Goal: Communication & Community: Answer question/provide support

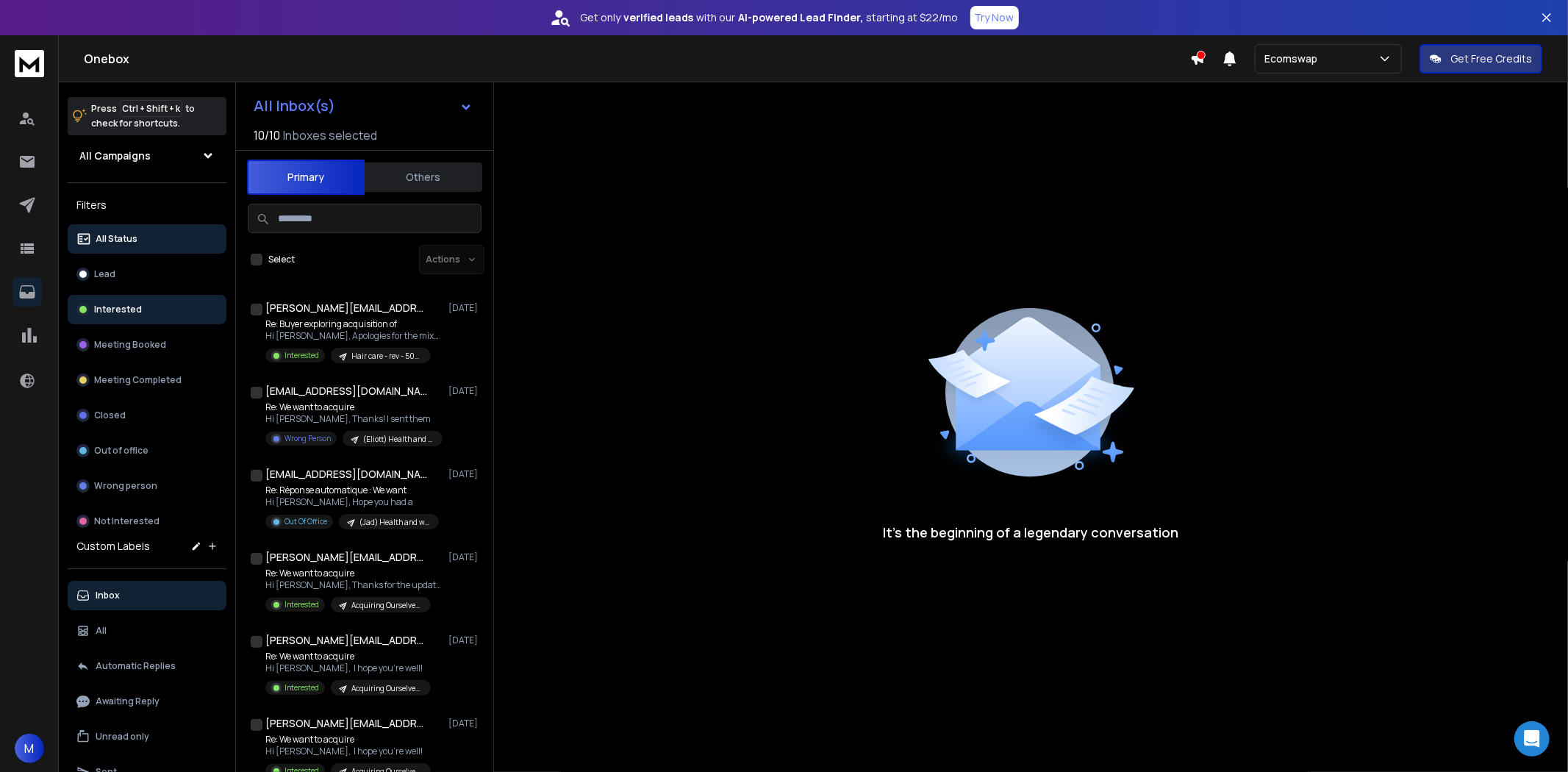
click at [122, 316] on button "Interested" at bounding box center [147, 309] width 159 height 29
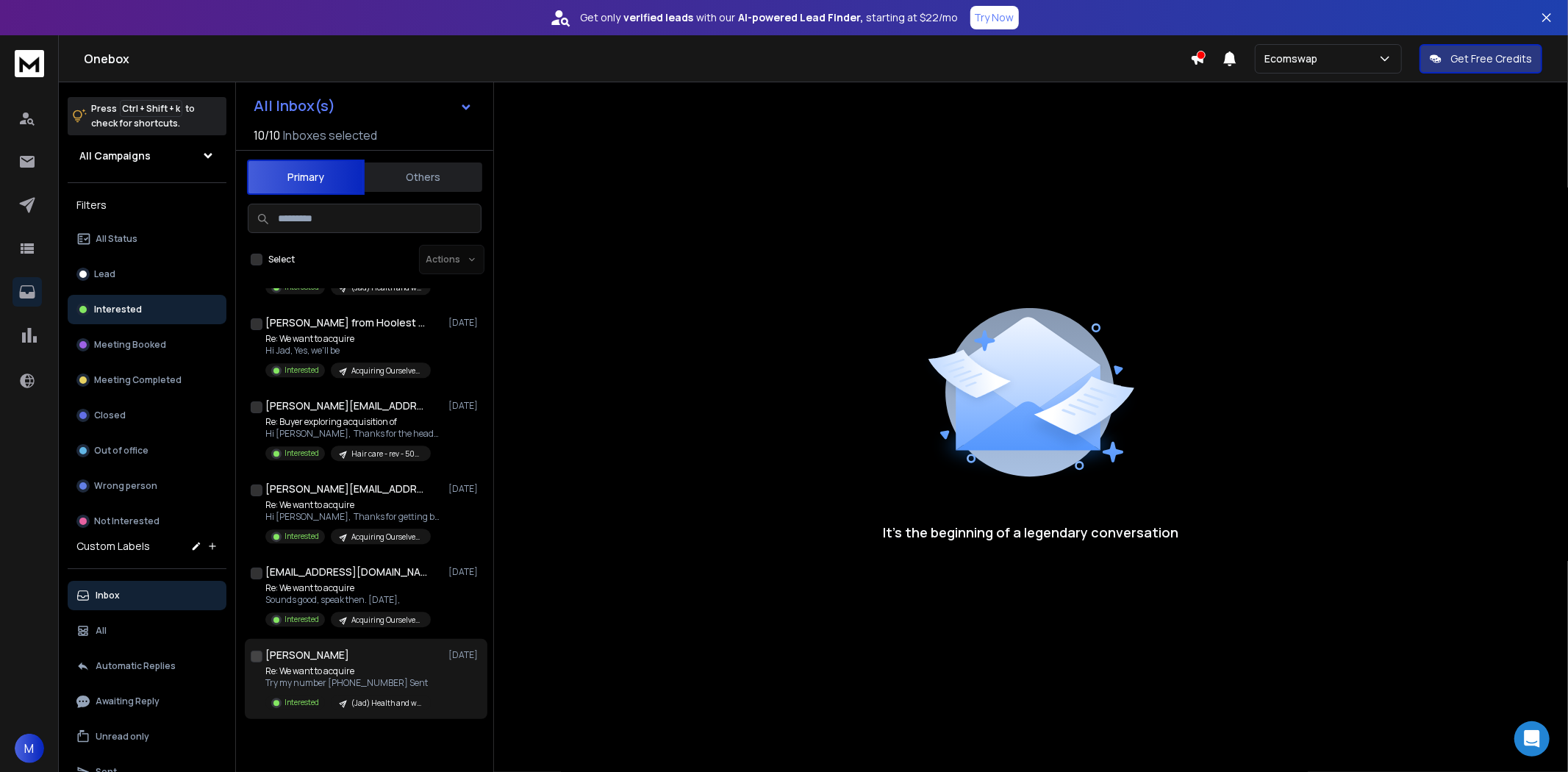
scroll to position [3652, 0]
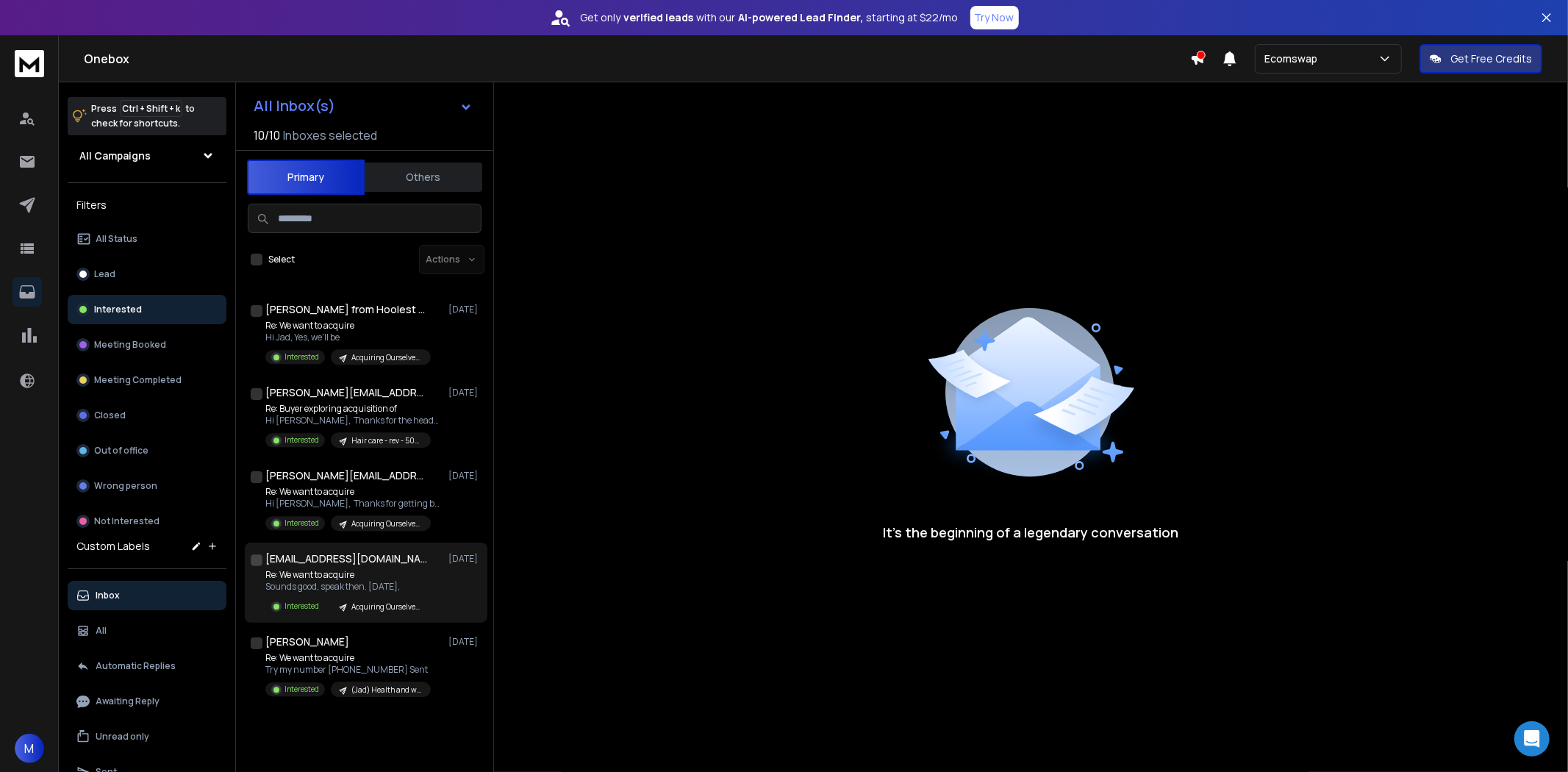
click at [360, 559] on h1 "[EMAIL_ADDRESS][DOMAIN_NAME]" at bounding box center [346, 558] width 162 height 15
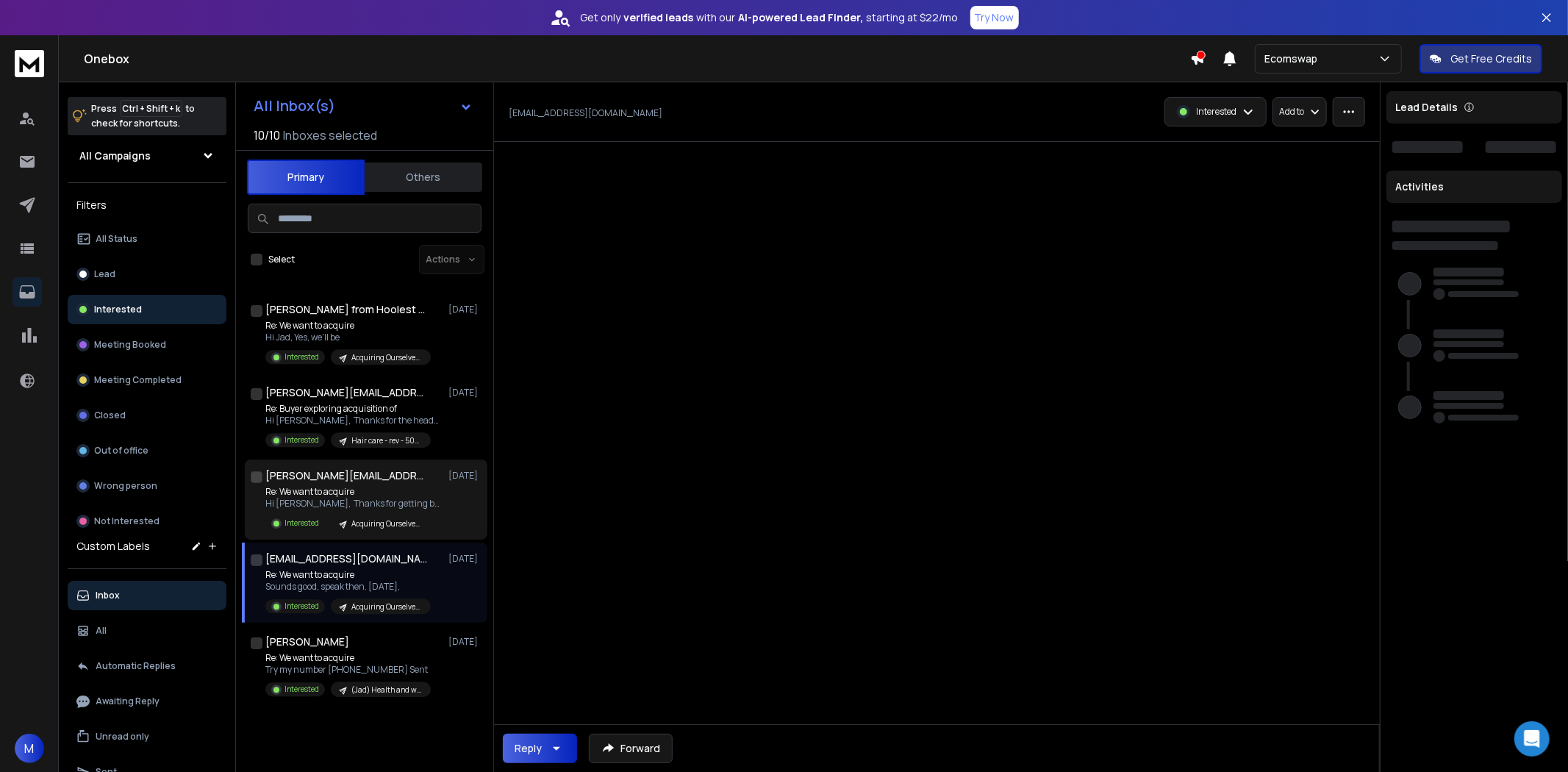
click at [392, 480] on div "[PERSON_NAME][EMAIL_ADDRESS][DOMAIN_NAME] [DATE]" at bounding box center [373, 475] width 216 height 15
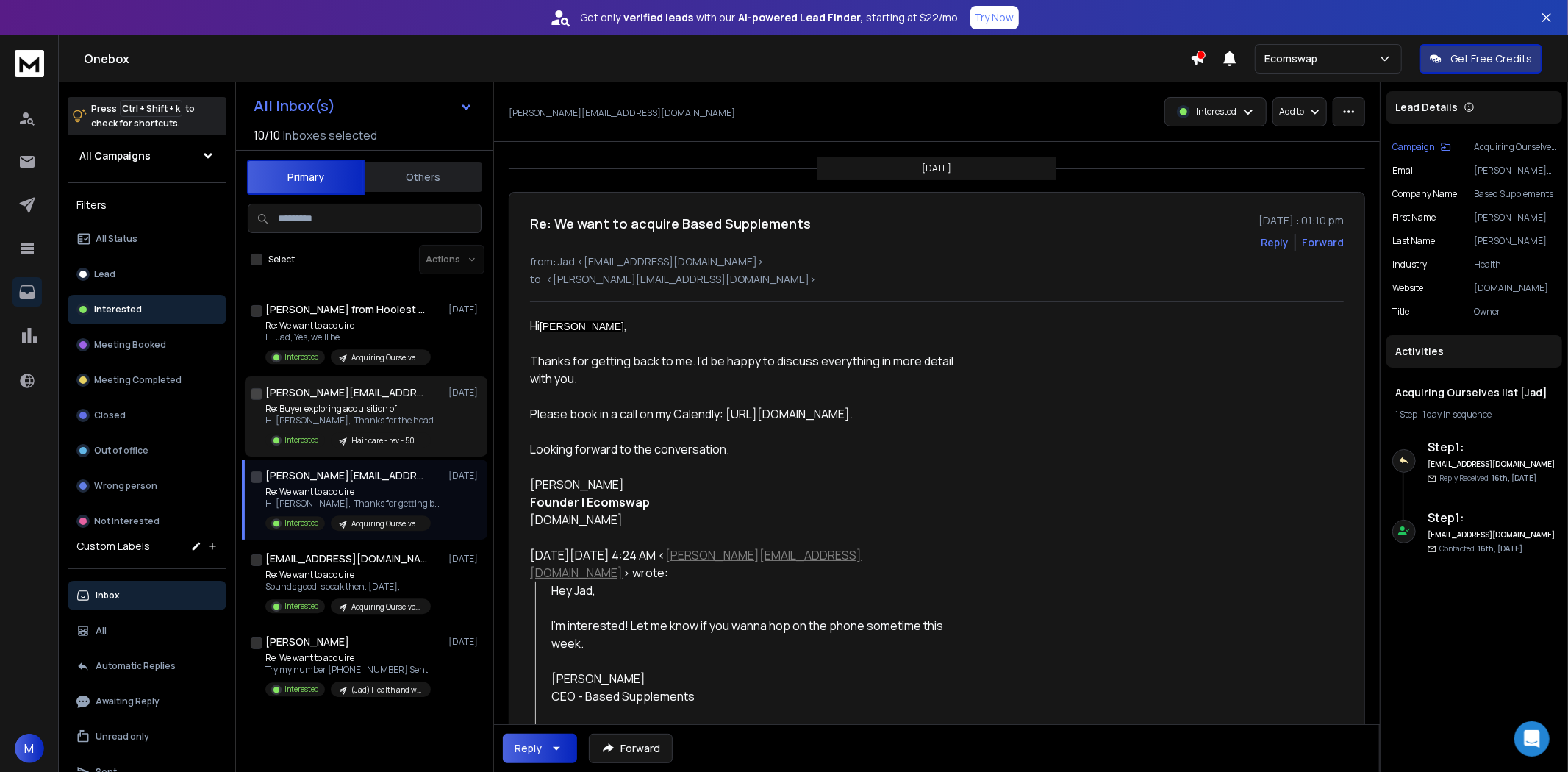
click at [347, 418] on p "Hi [PERSON_NAME], Thanks for the heads-up!" at bounding box center [353, 420] width 176 height 12
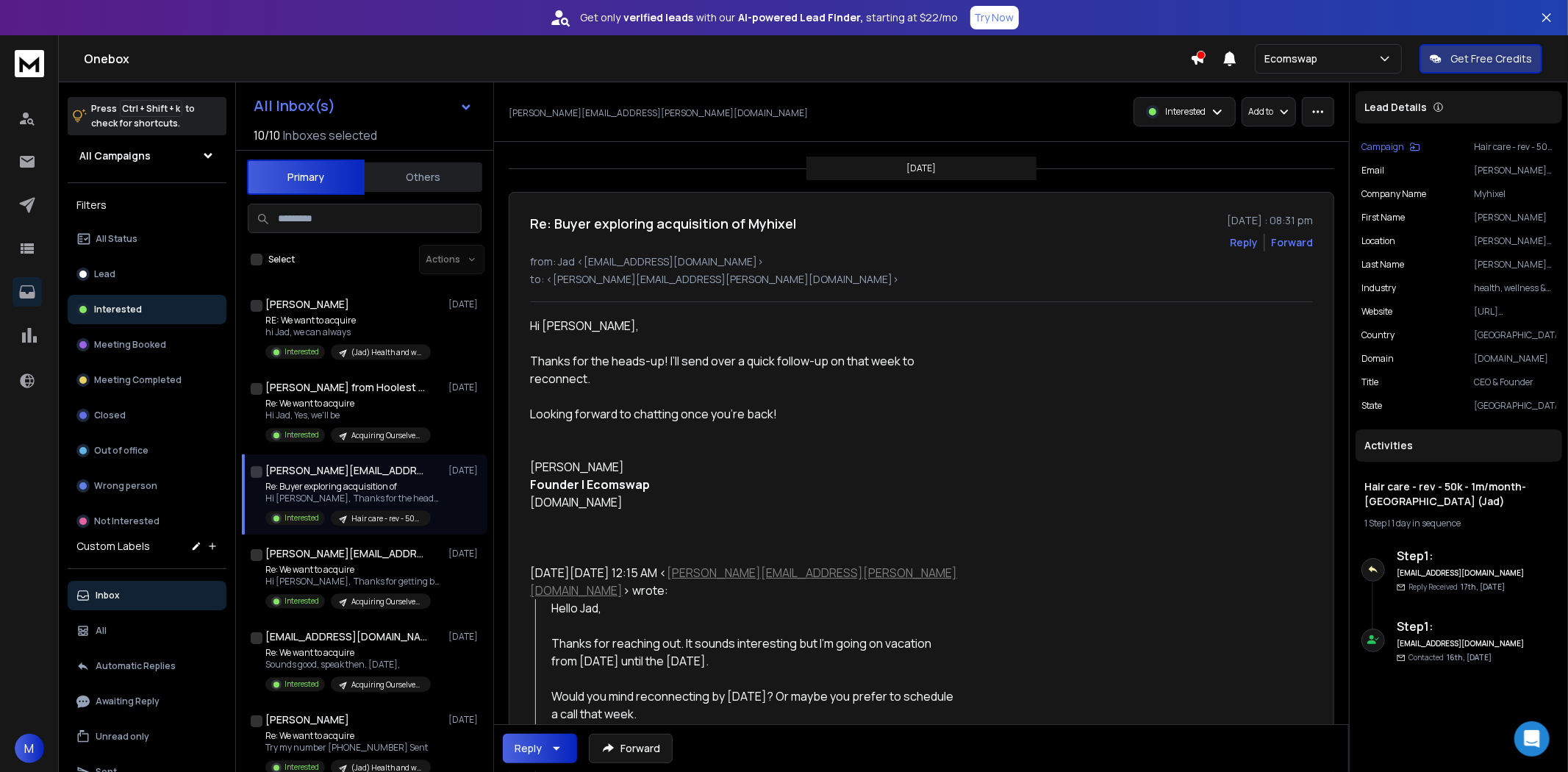
scroll to position [3570, 0]
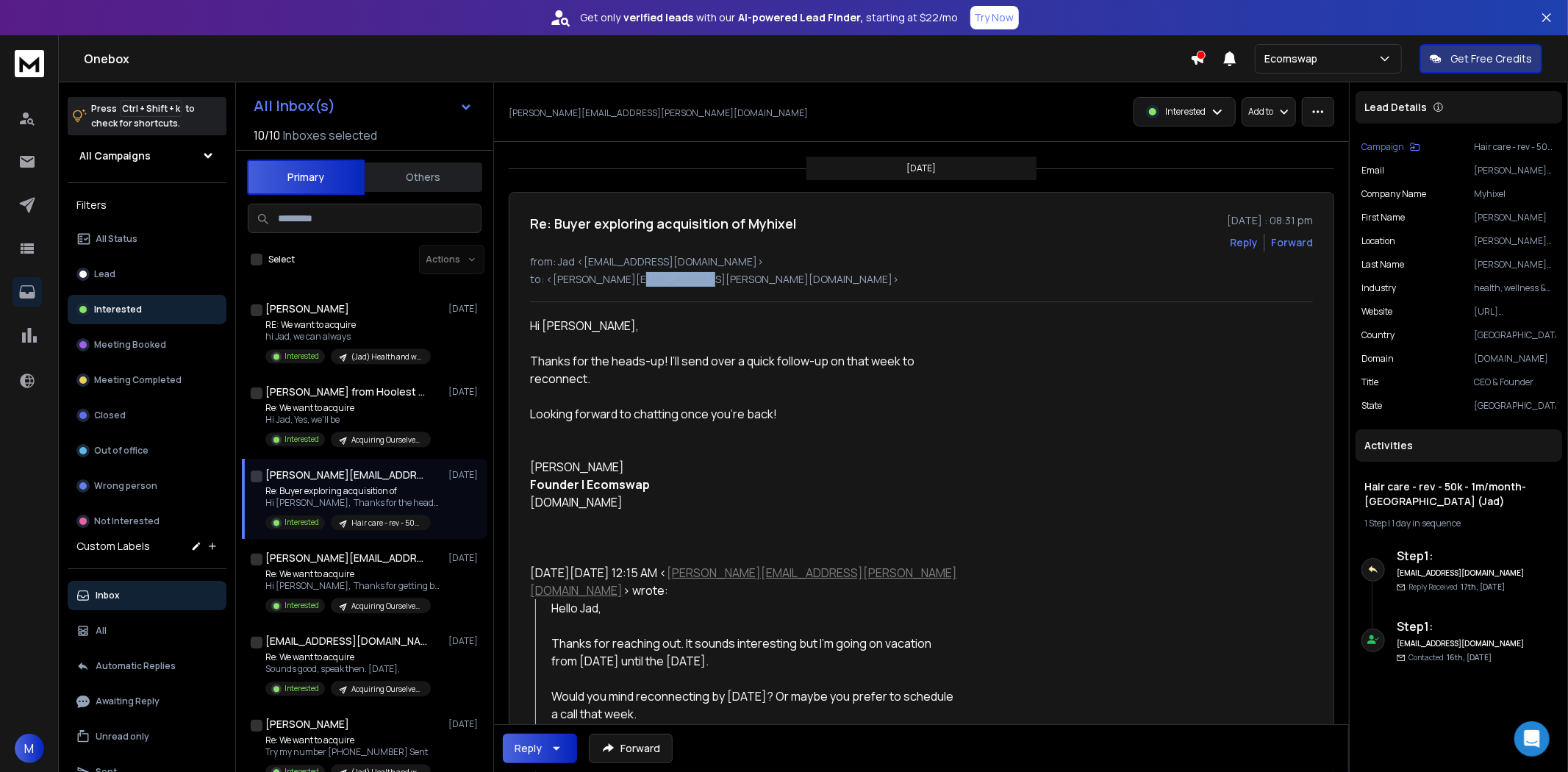
drag, startPoint x: 624, startPoint y: 279, endPoint x: 681, endPoint y: 283, distance: 57.1
click at [681, 283] on p "to: <[PERSON_NAME][EMAIL_ADDRESS][PERSON_NAME][DOMAIN_NAME]>" at bounding box center [921, 279] width 783 height 15
copy p "[DOMAIN_NAME]"
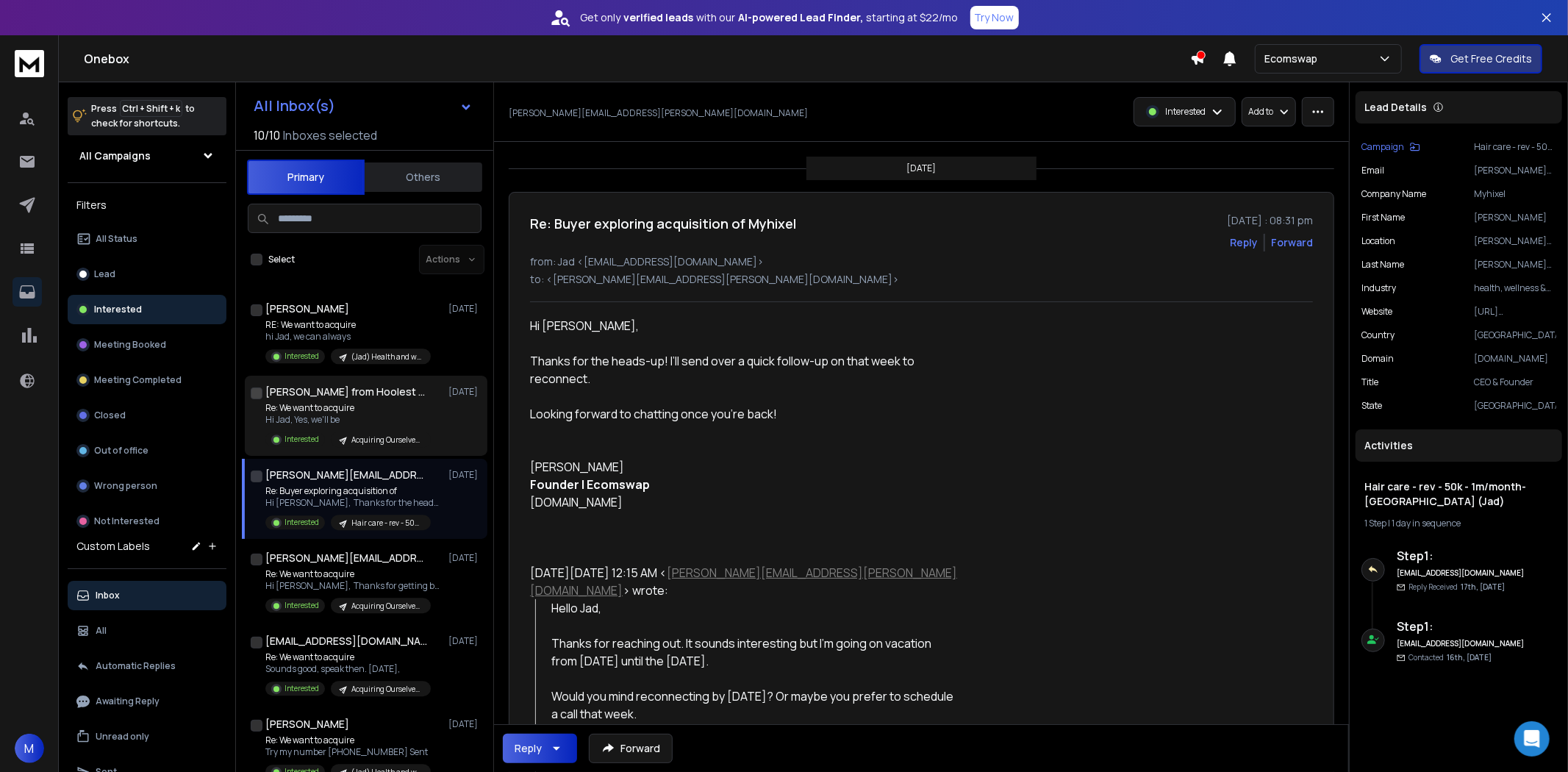
click at [360, 409] on p "Re: We want to acquire" at bounding box center [347, 407] width 165 height 12
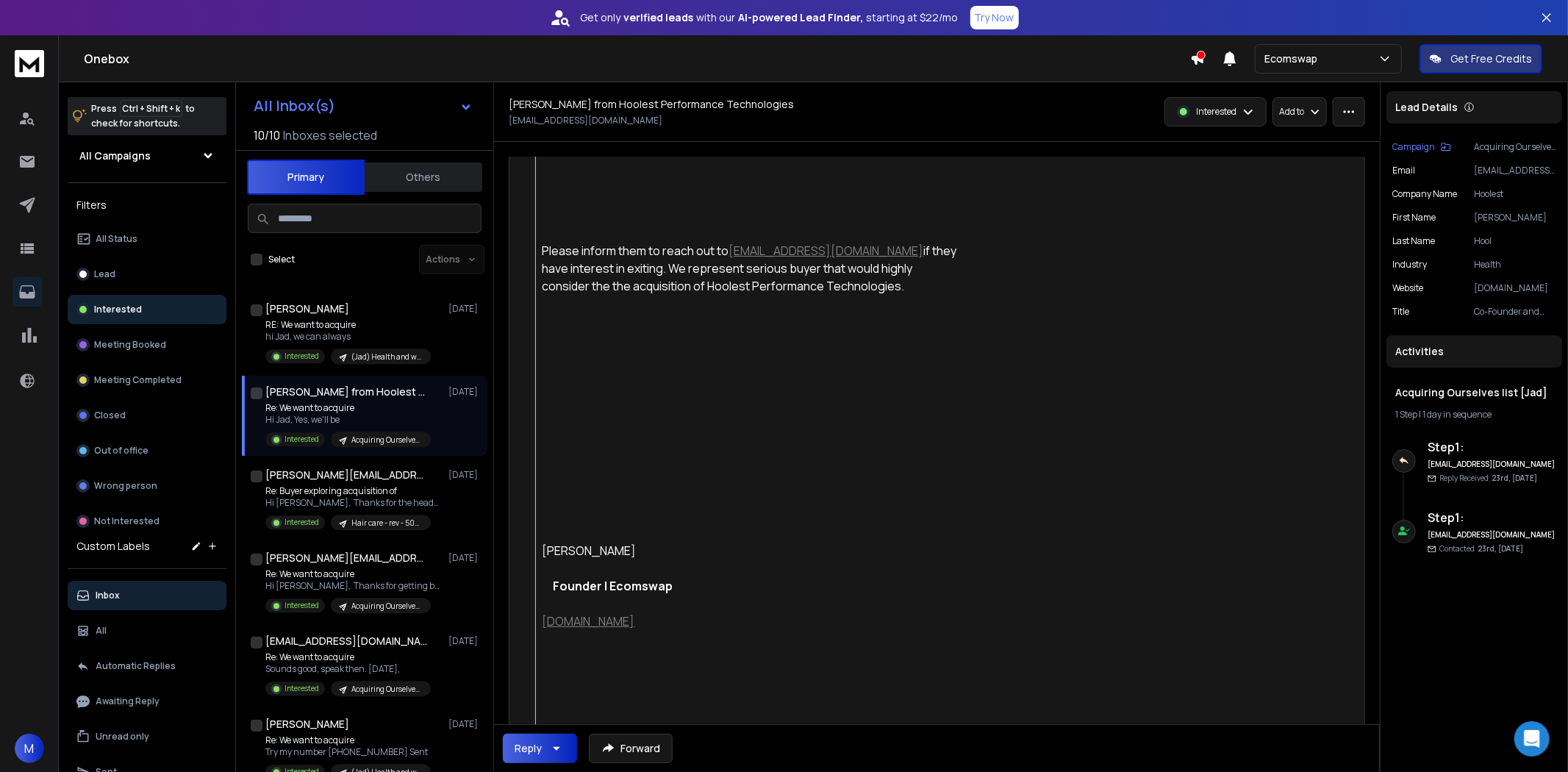
scroll to position [1143, 0]
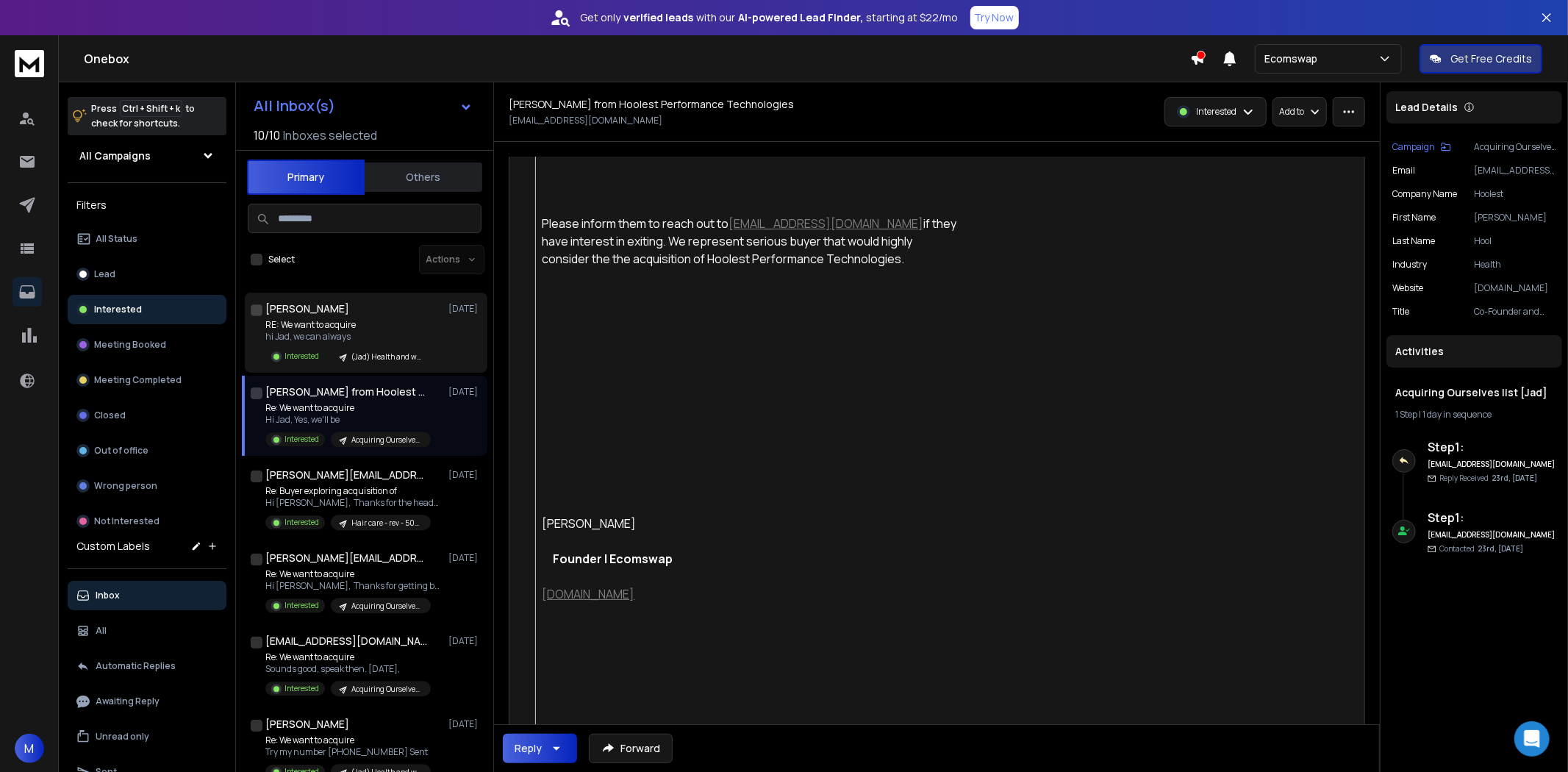
click at [328, 325] on p "RE: We want to acquire" at bounding box center [347, 324] width 165 height 12
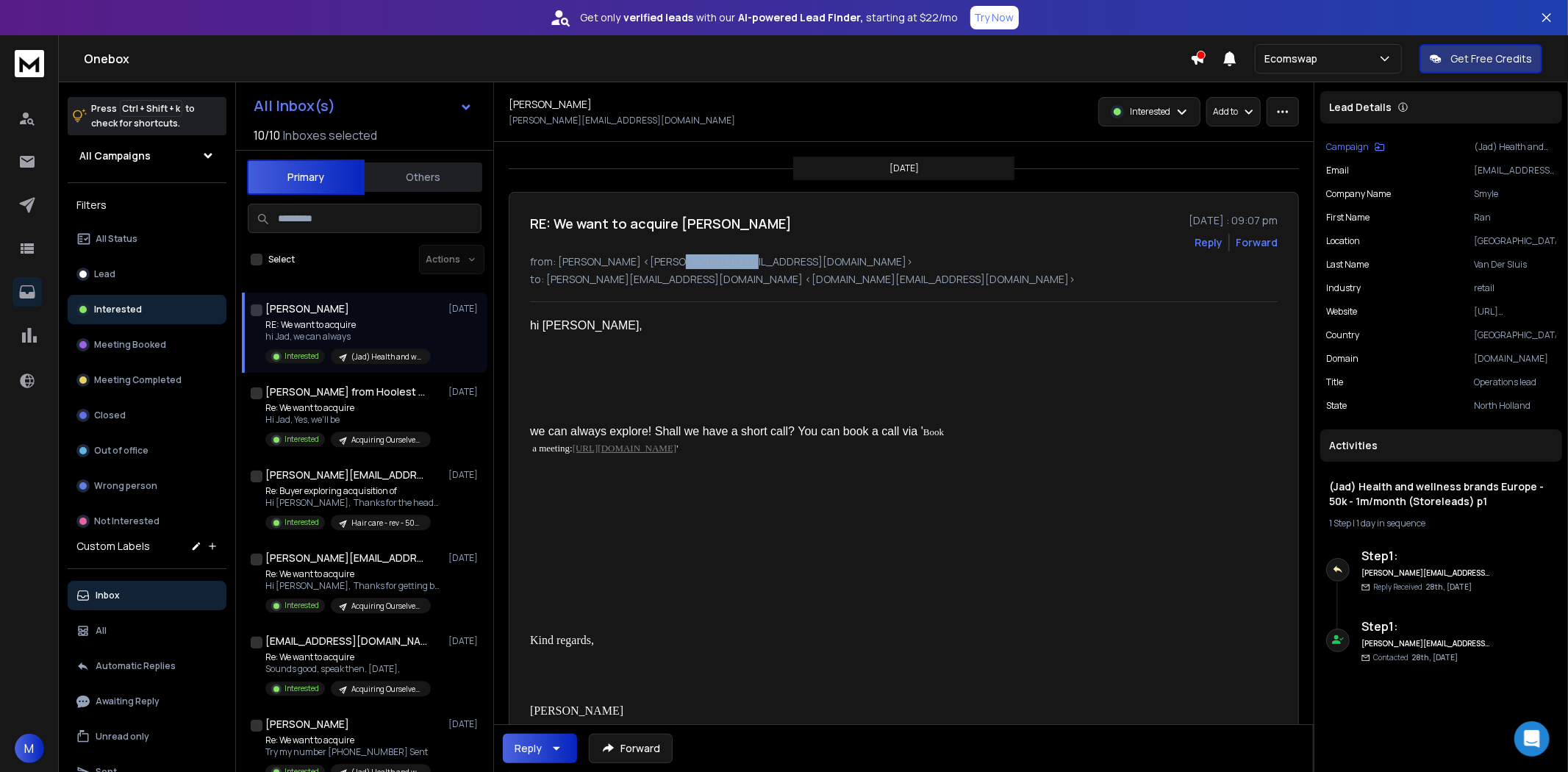
drag, startPoint x: 673, startPoint y: 266, endPoint x: 733, endPoint y: 262, distance: 60.1
click at [733, 262] on p "from: [PERSON_NAME] <[PERSON_NAME][EMAIL_ADDRESS][DOMAIN_NAME]>" at bounding box center [903, 261] width 748 height 15
copy p "[DOMAIN_NAME]"
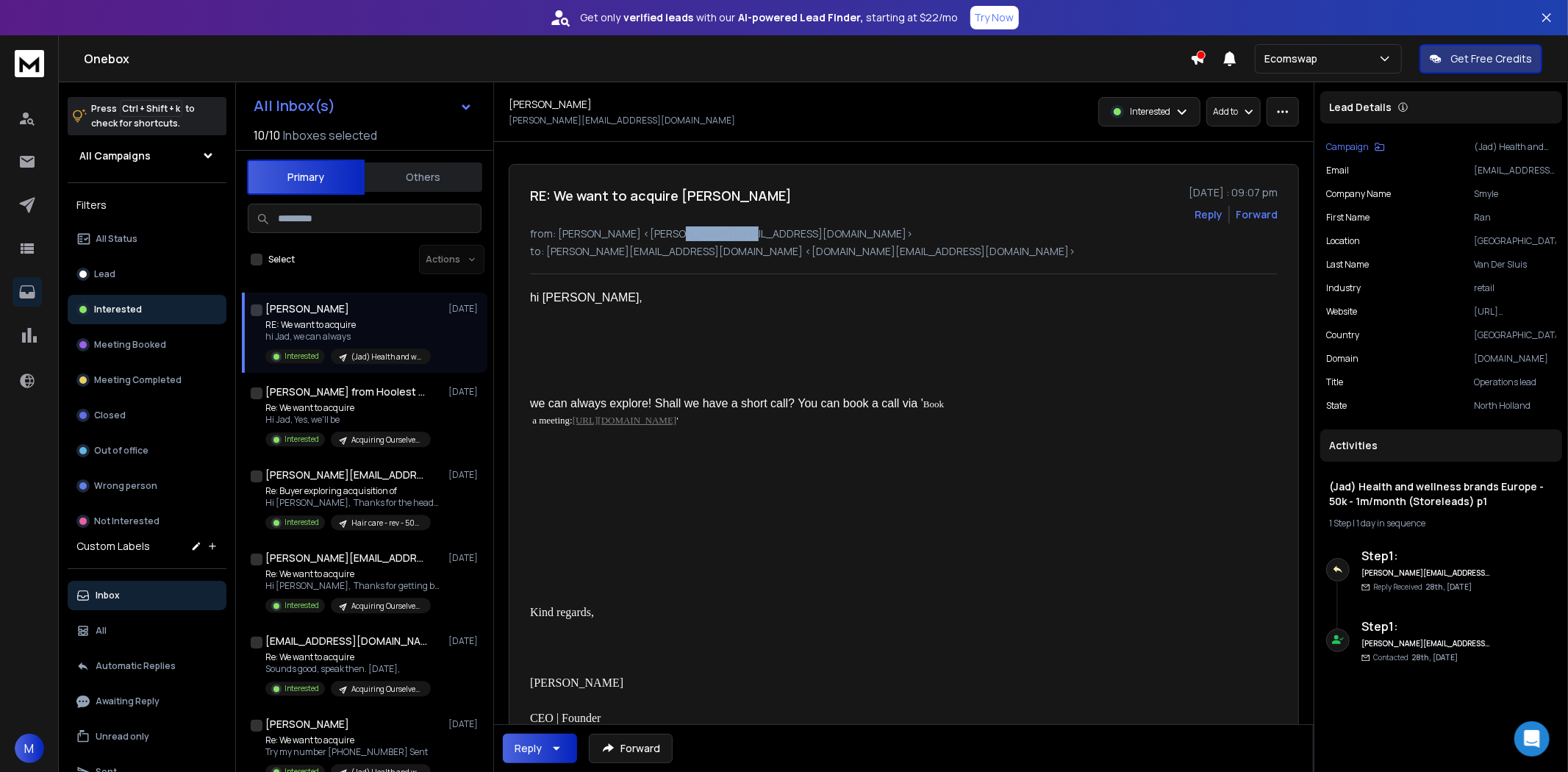
scroll to position [0, 0]
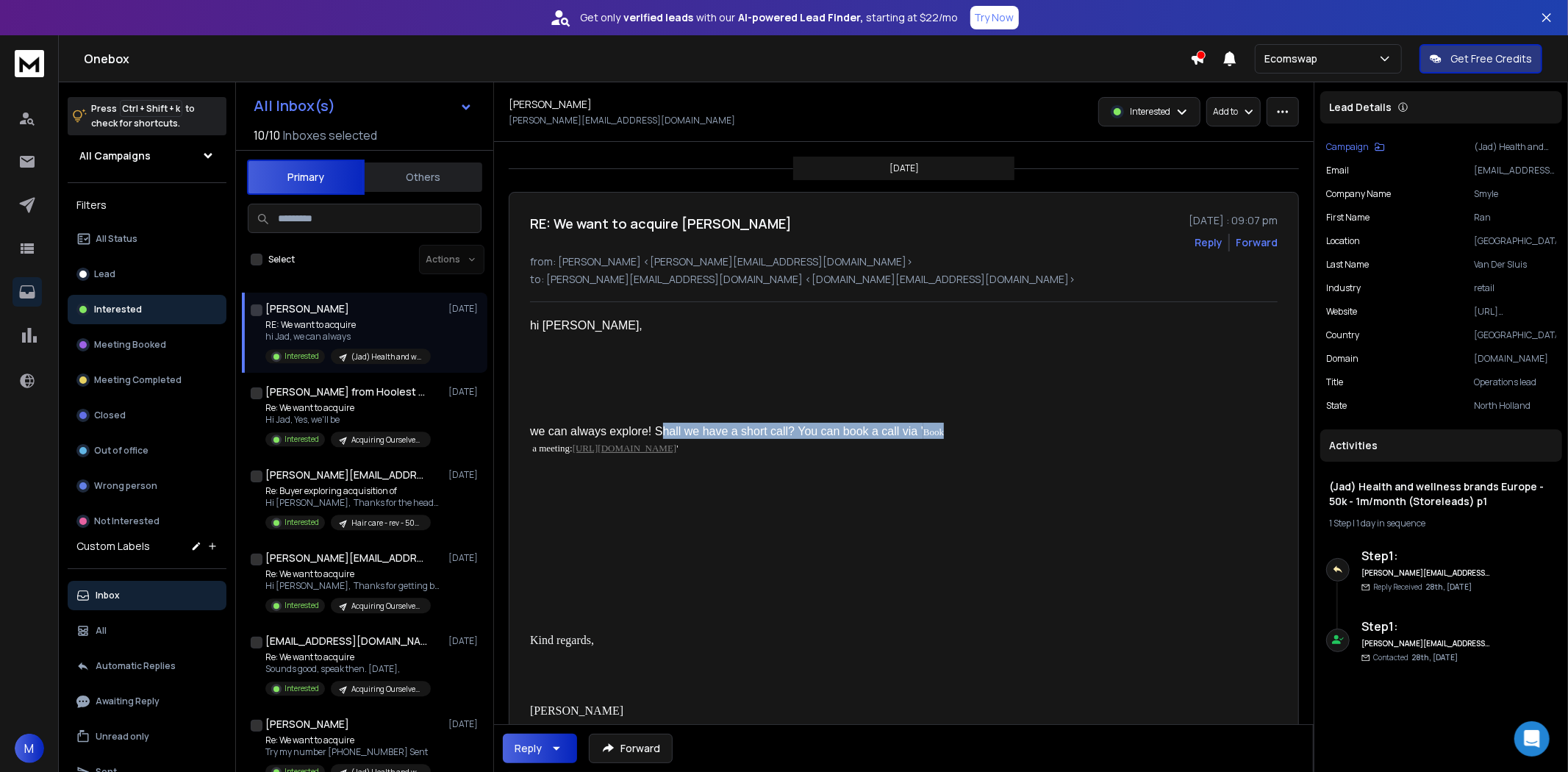
drag, startPoint x: 660, startPoint y: 444, endPoint x: 966, endPoint y: 452, distance: 306.1
click at [932, 526] on div at bounding box center [745, 499] width 430 height 53
drag, startPoint x: 630, startPoint y: 261, endPoint x: 731, endPoint y: 261, distance: 101.0
click at [731, 261] on p "from: [PERSON_NAME] <[PERSON_NAME][EMAIL_ADDRESS][DOMAIN_NAME]>" at bounding box center [903, 261] width 748 height 15
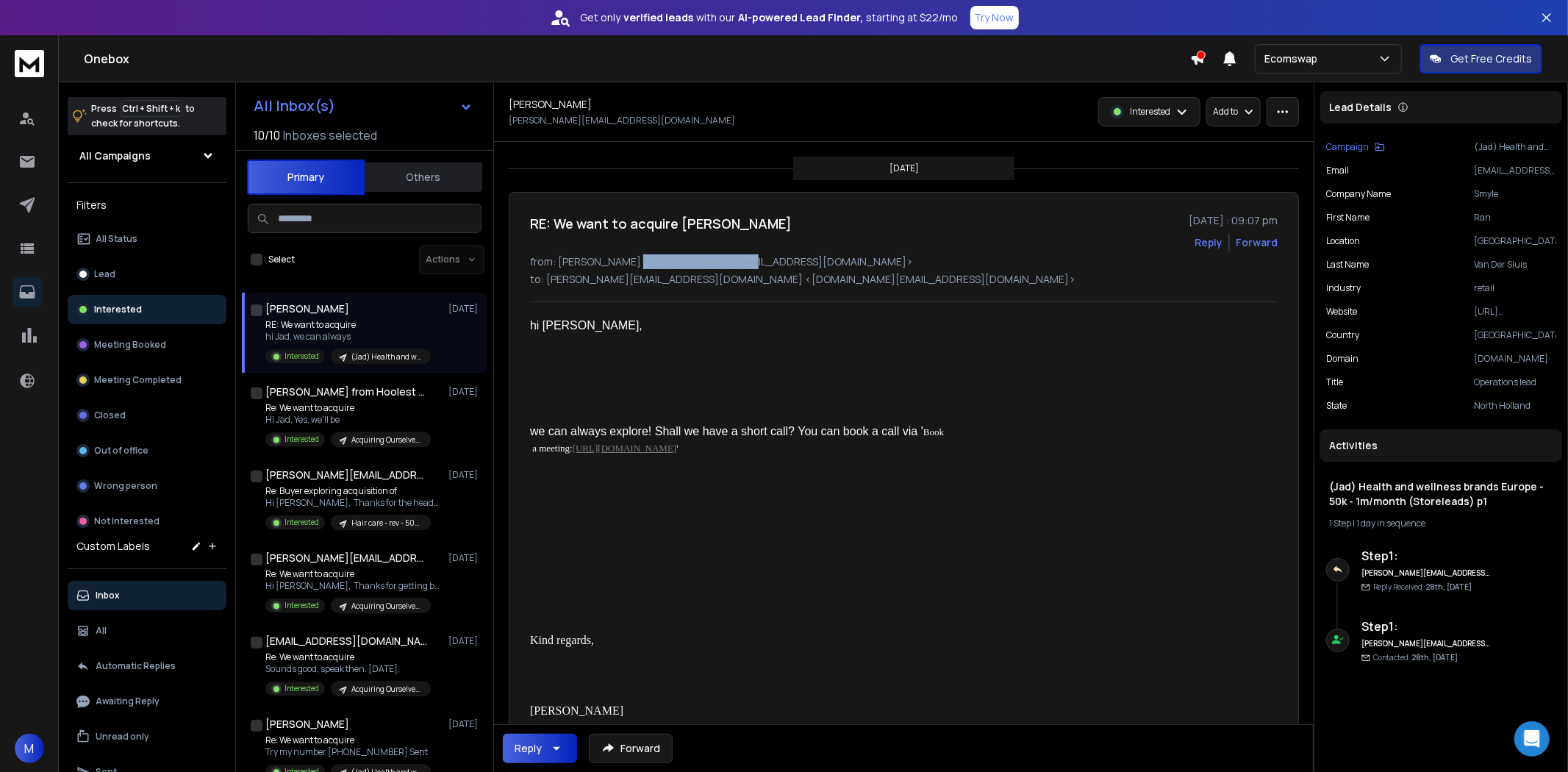
copy p "[PERSON_NAME][EMAIL_ADDRESS][DOMAIN_NAME]"
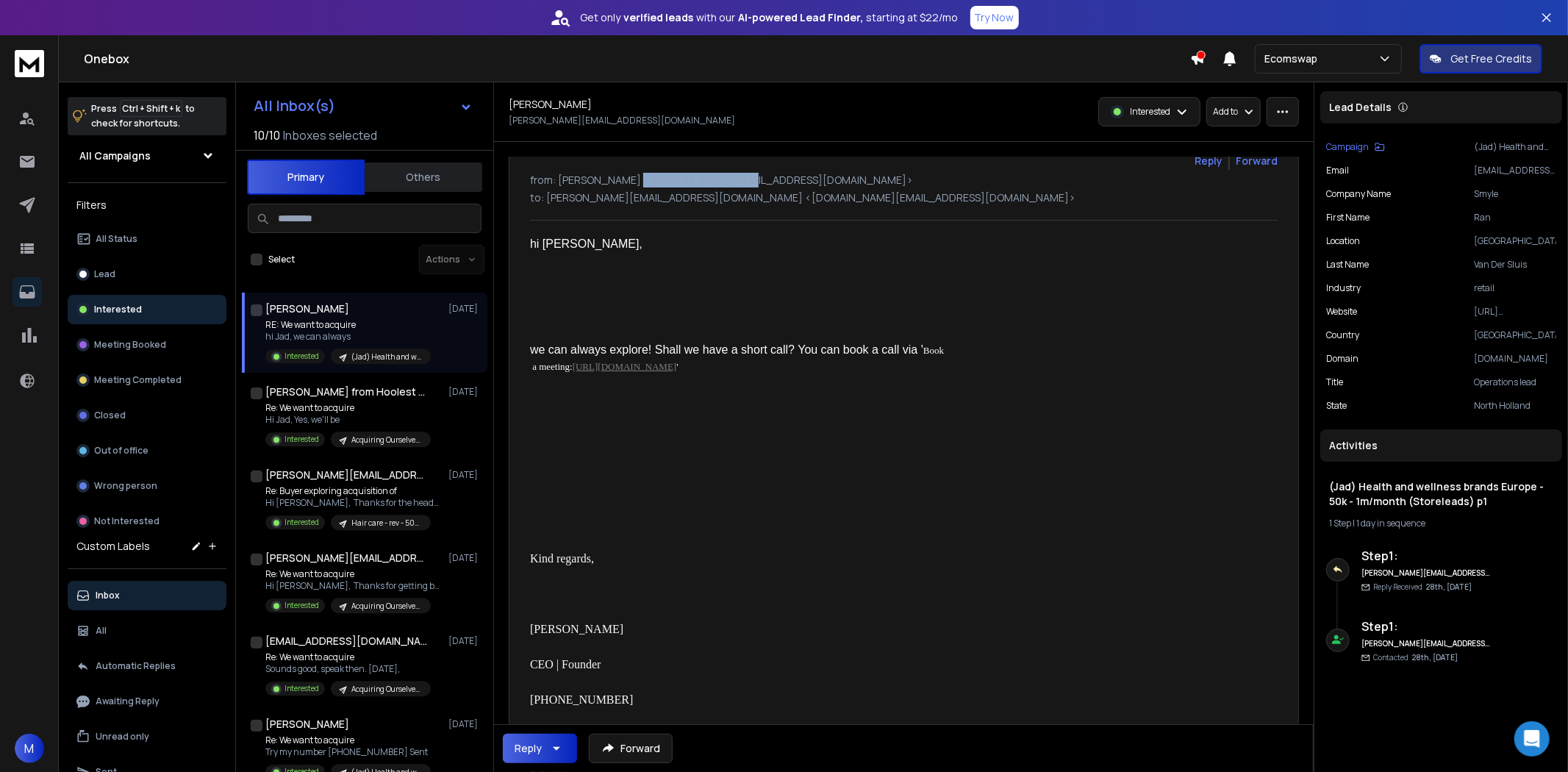
scroll to position [163, 0]
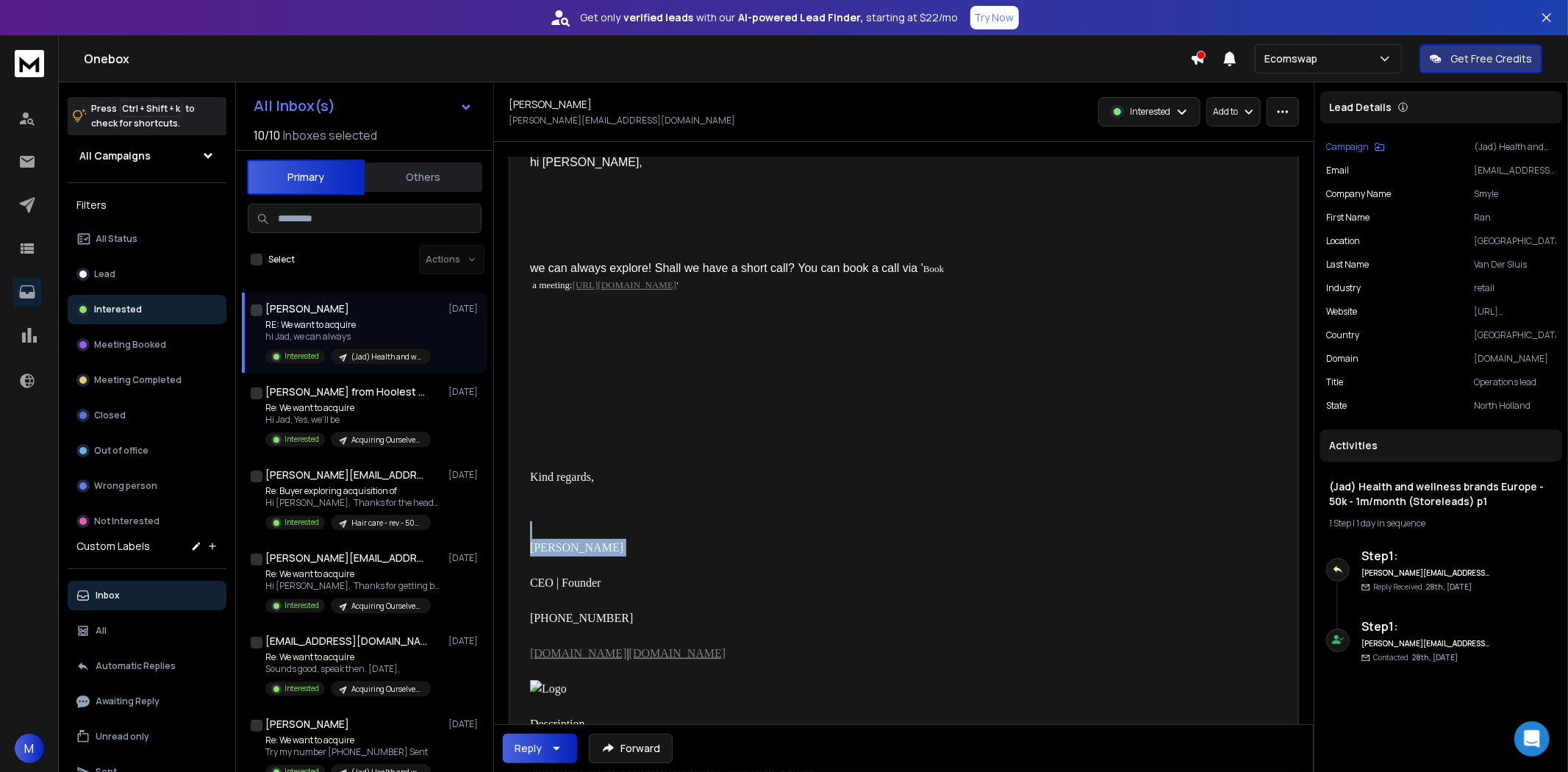
drag, startPoint x: 618, startPoint y: 589, endPoint x: 534, endPoint y: 561, distance: 88.5
click at [534, 561] on div "Kind regards, [PERSON_NAME] CEO | Founder [PHONE_NUMBER] [DOMAIN_NAME] | [DOMAI…" at bounding box center [745, 701] width 430 height 500
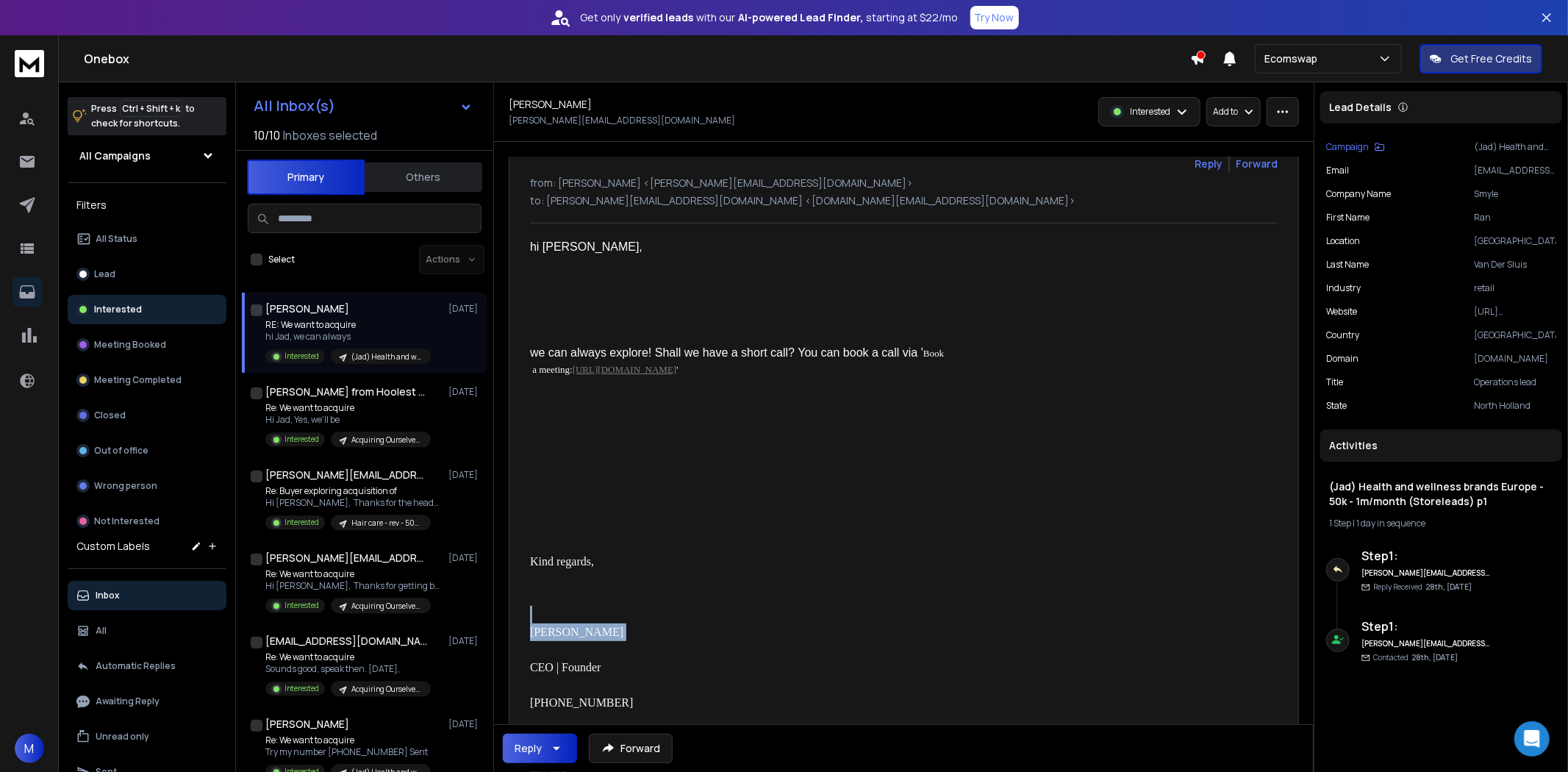
scroll to position [0, 0]
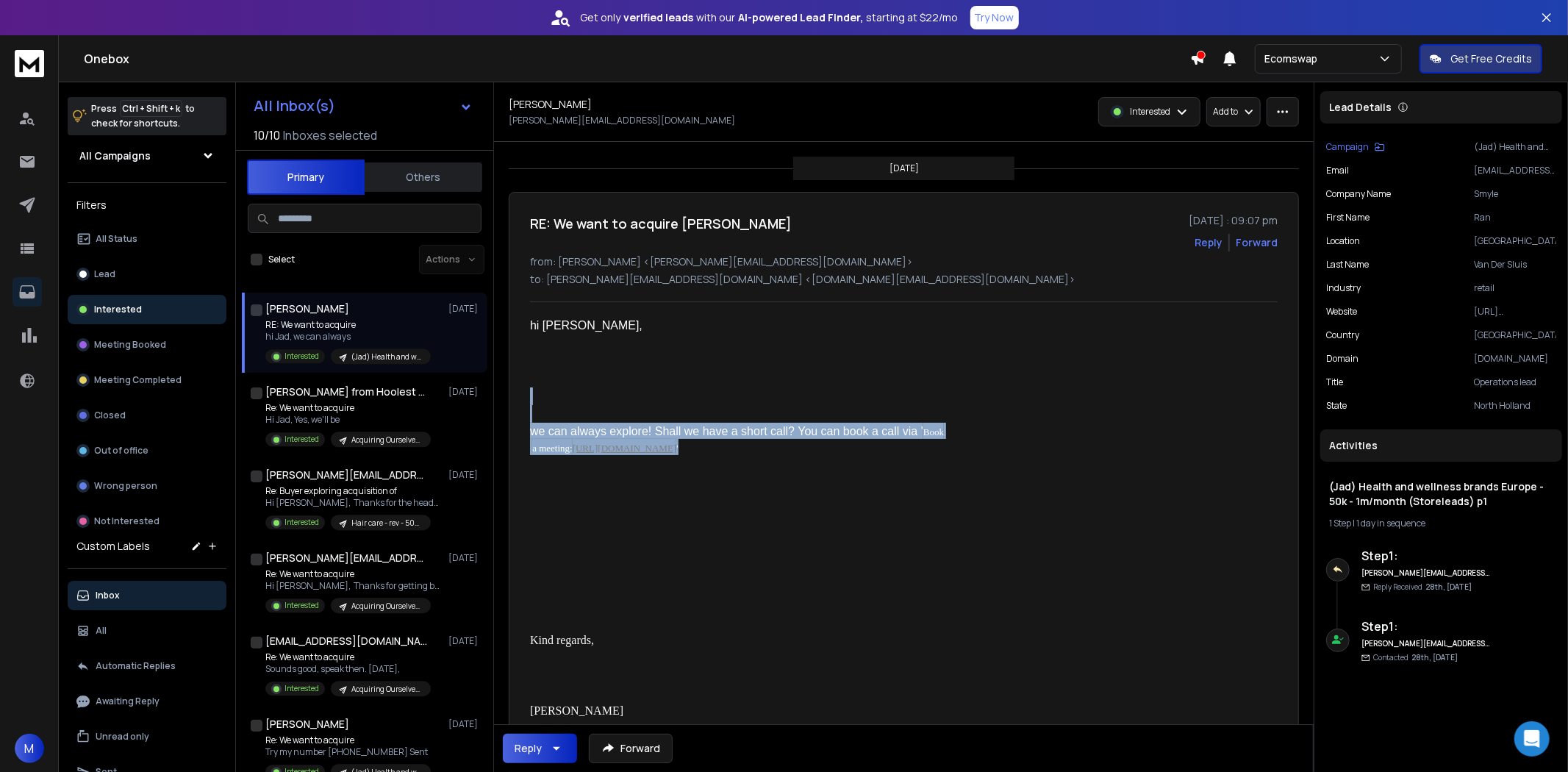
drag, startPoint x: 647, startPoint y: 485, endPoint x: 520, endPoint y: 421, distance: 142.2
copy div "we can always explore! Shall we have a short call? You can book a call via ' Bo…"
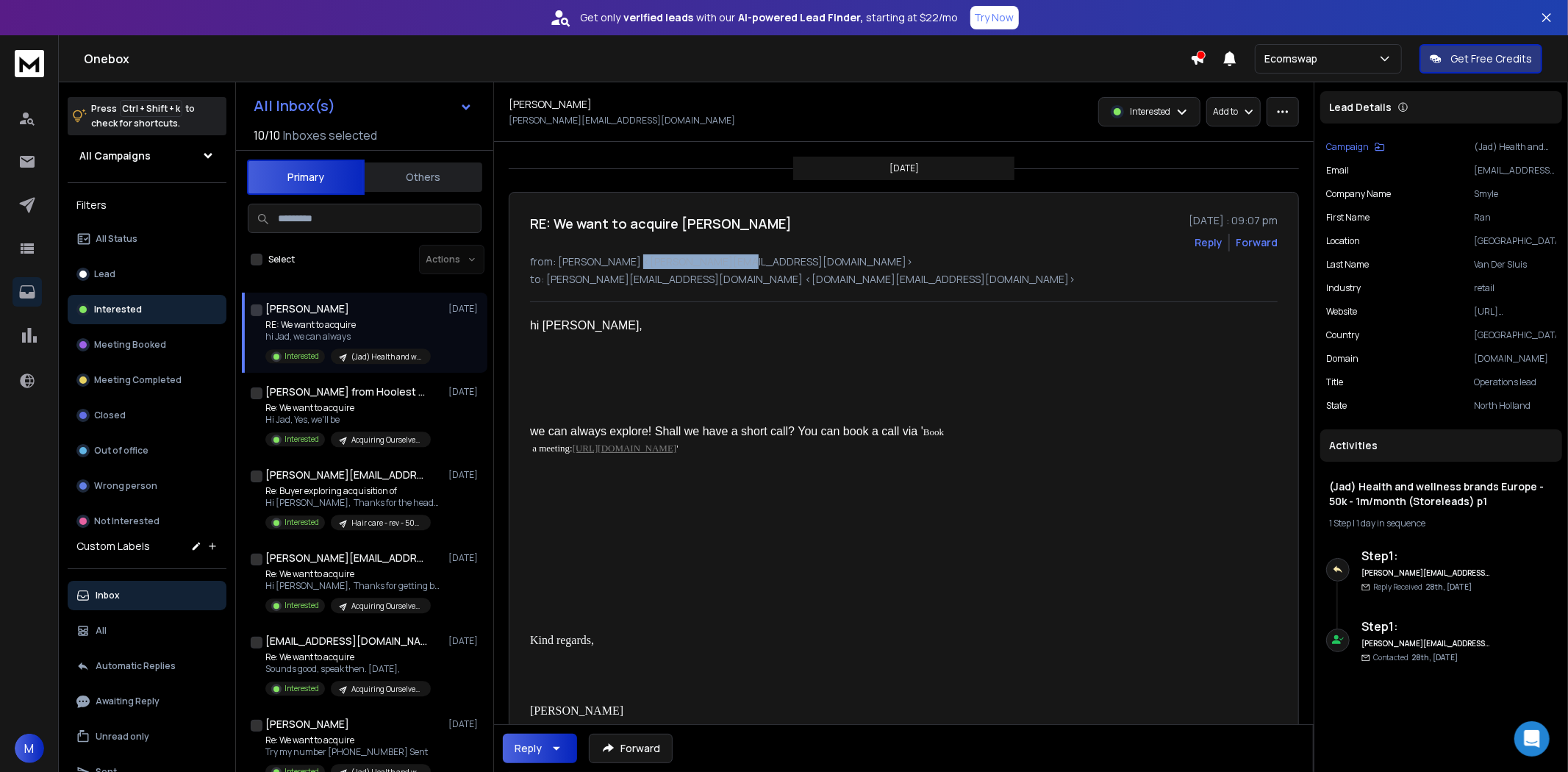
drag, startPoint x: 633, startPoint y: 262, endPoint x: 733, endPoint y: 262, distance: 100.0
click at [733, 262] on p "from: [PERSON_NAME] <[PERSON_NAME][EMAIL_ADDRESS][DOMAIN_NAME]>" at bounding box center [903, 261] width 748 height 15
copy p "[PERSON_NAME][EMAIL_ADDRESS][DOMAIN_NAME]"
drag, startPoint x: 732, startPoint y: 230, endPoint x: 677, endPoint y: 234, distance: 55.1
click at [677, 234] on div "RE: We want to acquire [PERSON_NAME] [DATE] : 09:07 pm Reply Forward" at bounding box center [903, 232] width 748 height 38
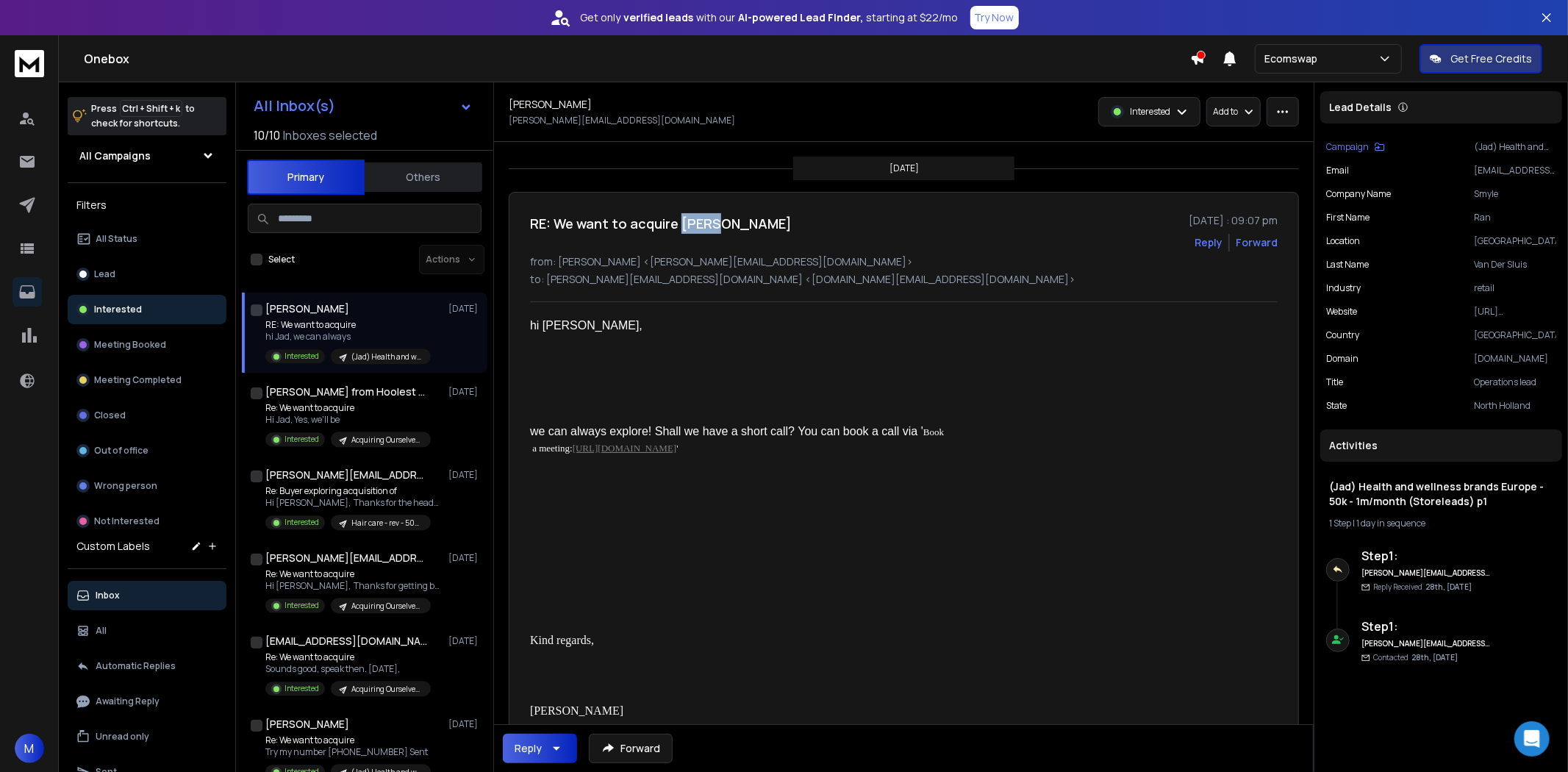
copy h1 "Smyle"
drag, startPoint x: 560, startPoint y: 260, endPoint x: 621, endPoint y: 257, distance: 61.1
click at [621, 257] on p "from: [PERSON_NAME] <[PERSON_NAME][EMAIL_ADDRESS][DOMAIN_NAME]>" at bounding box center [903, 261] width 748 height 15
copy p "[PERSON_NAME]"
click at [534, 744] on div "Reply" at bounding box center [528, 748] width 27 height 15
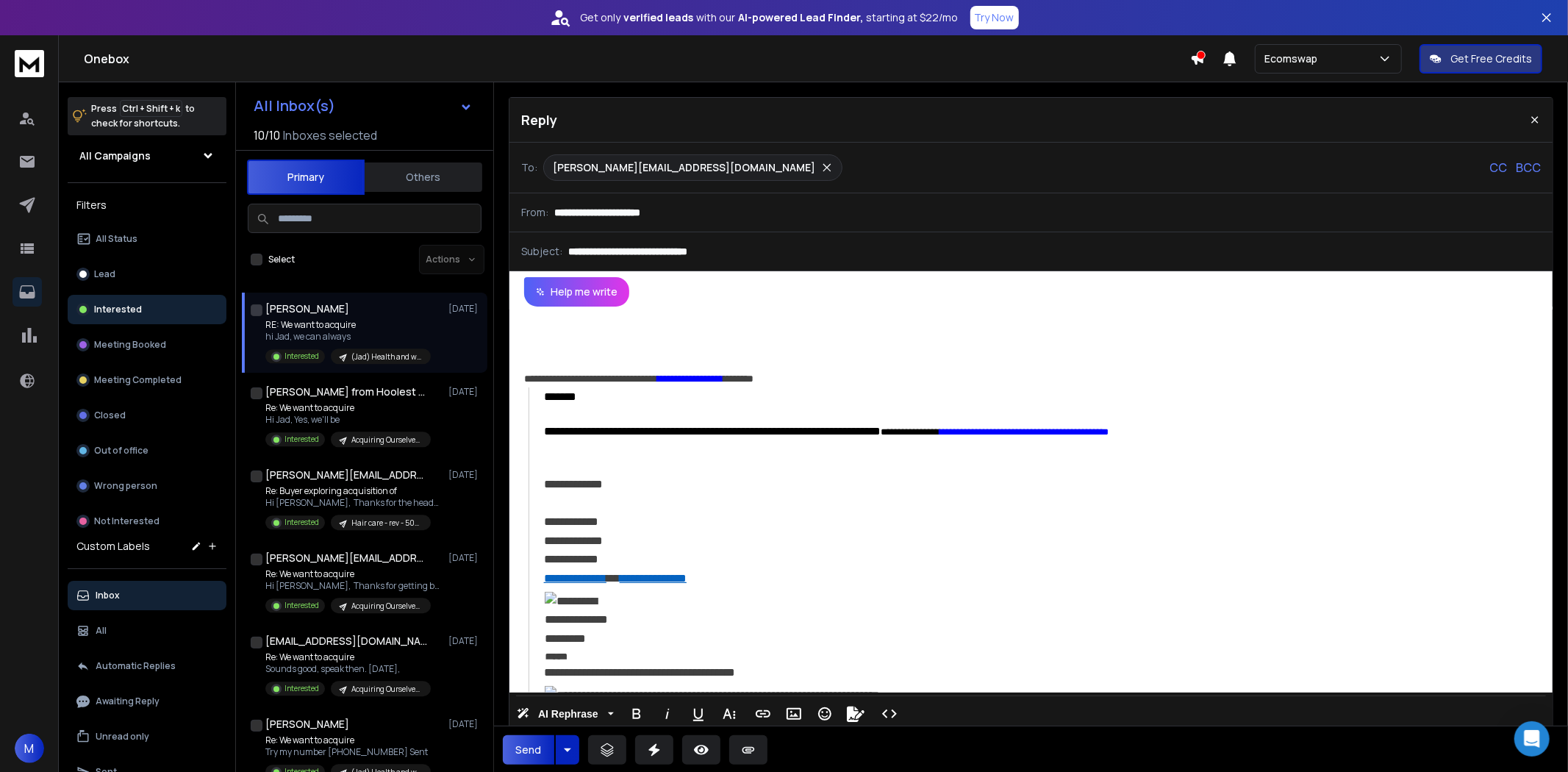
click at [743, 402] on div "*******" at bounding box center [1041, 397] width 994 height 19
click at [634, 333] on div at bounding box center [1029, 329] width 1010 height 16
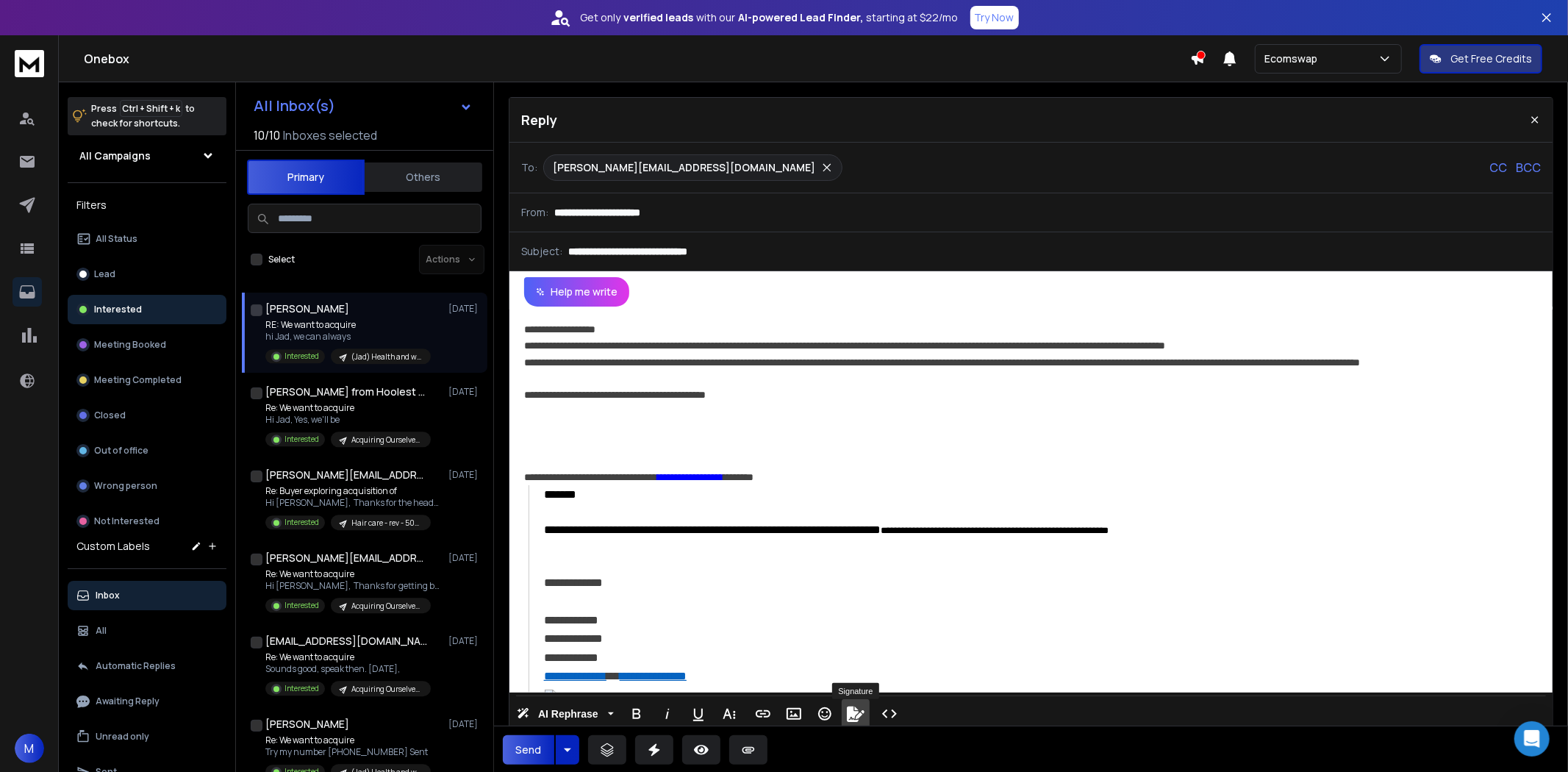
click at [846, 717] on button "Signature" at bounding box center [855, 713] width 28 height 29
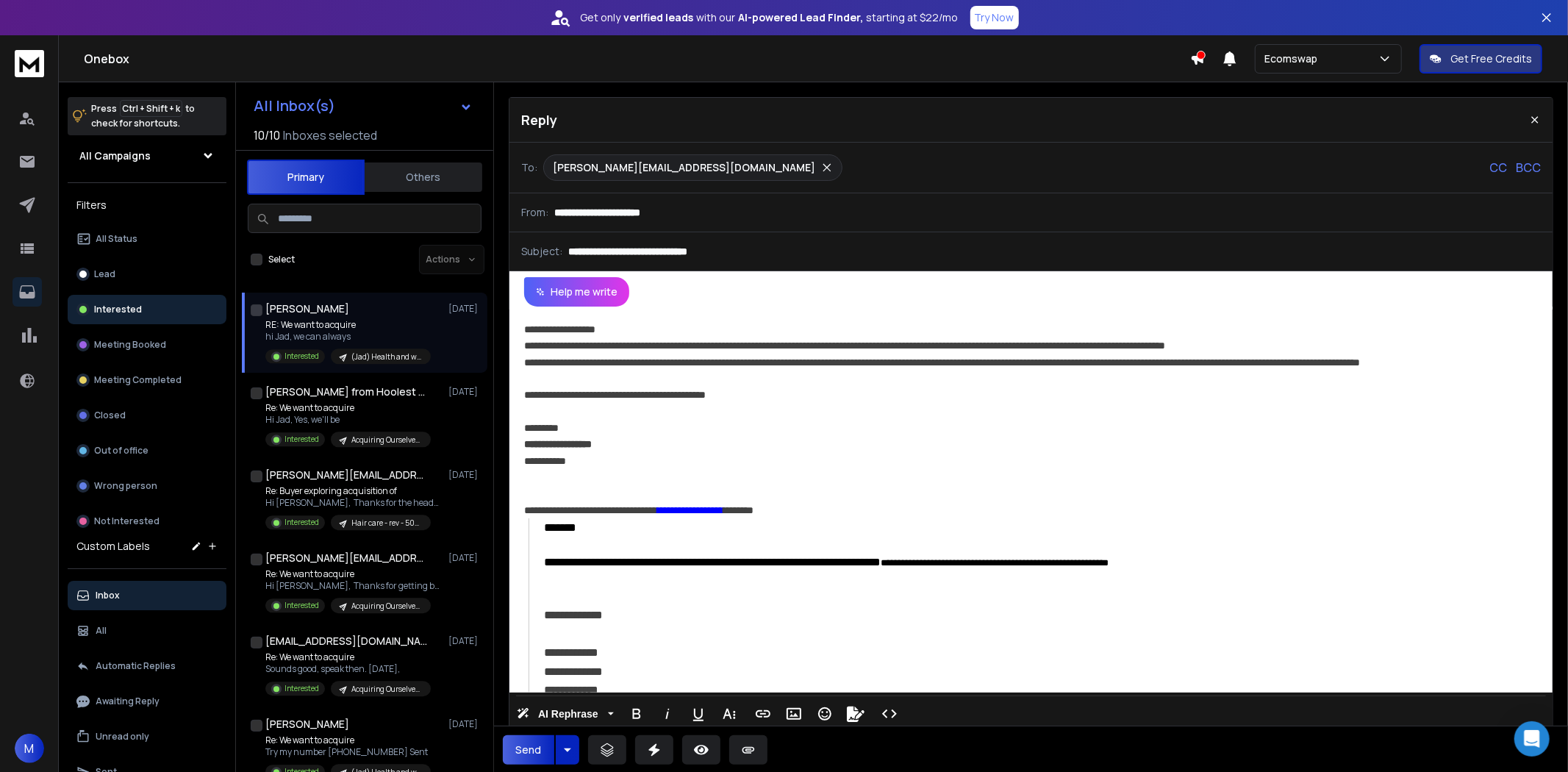
click at [665, 328] on p "**********" at bounding box center [1022, 329] width 997 height 16
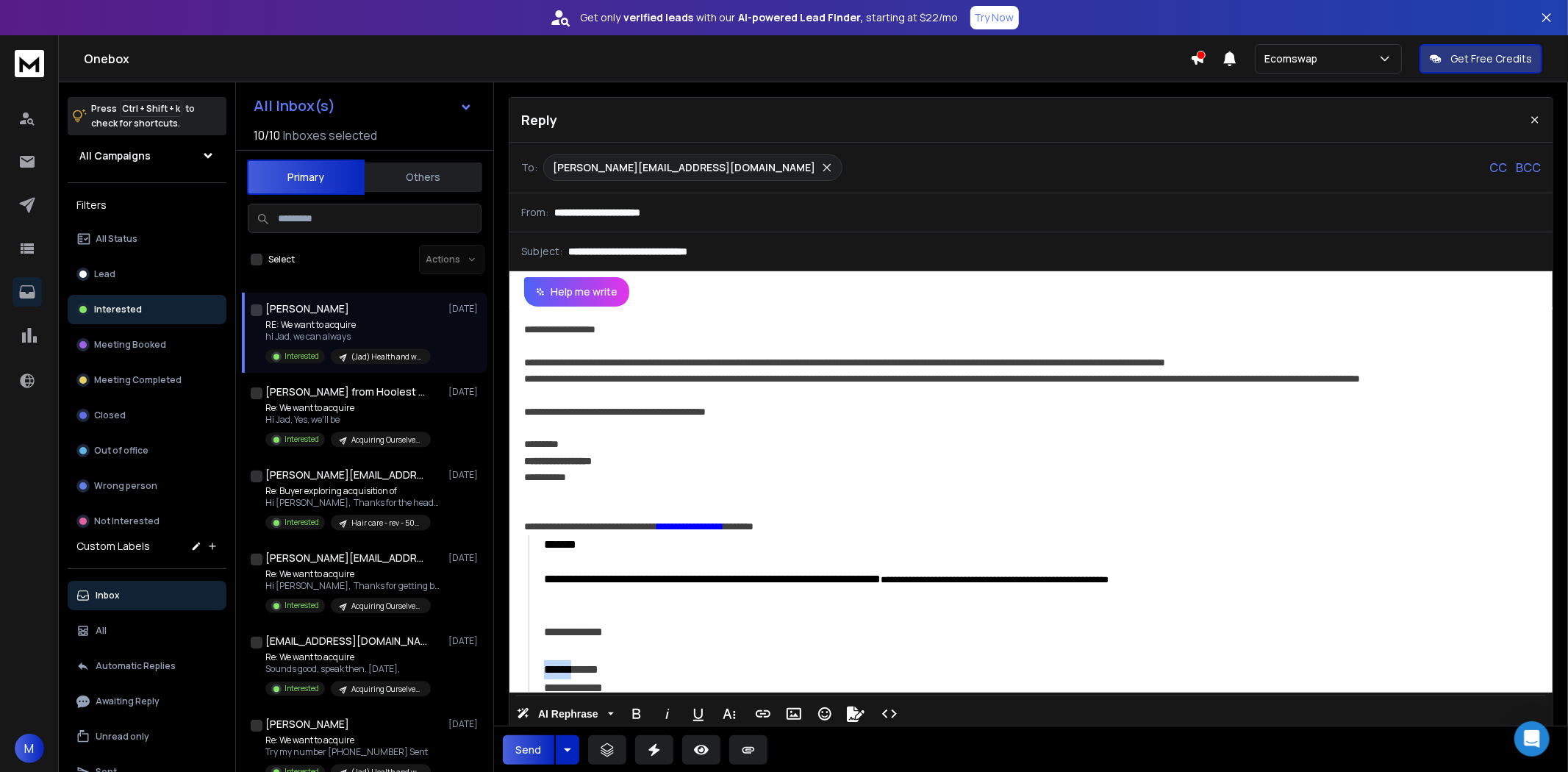
drag, startPoint x: 544, startPoint y: 670, endPoint x: 575, endPoint y: 671, distance: 31.0
click at [575, 671] on p "**********" at bounding box center [1033, 669] width 979 height 19
copy p "******"
drag, startPoint x: 538, startPoint y: 326, endPoint x: 606, endPoint y: 324, distance: 68.0
click at [606, 324] on p "**********" at bounding box center [1022, 329] width 997 height 16
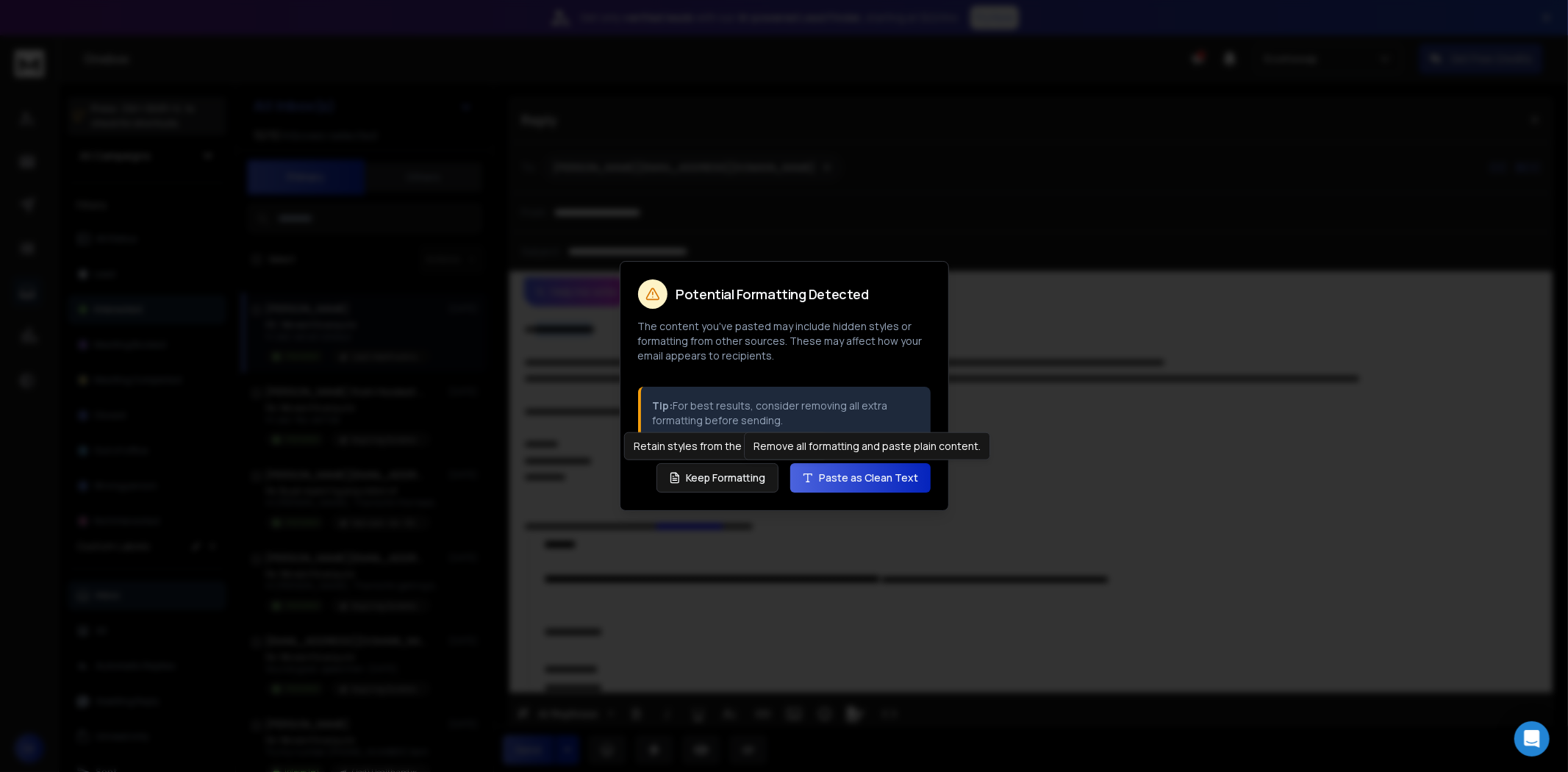
click at [876, 474] on button "Paste as Clean Text" at bounding box center [861, 478] width 141 height 29
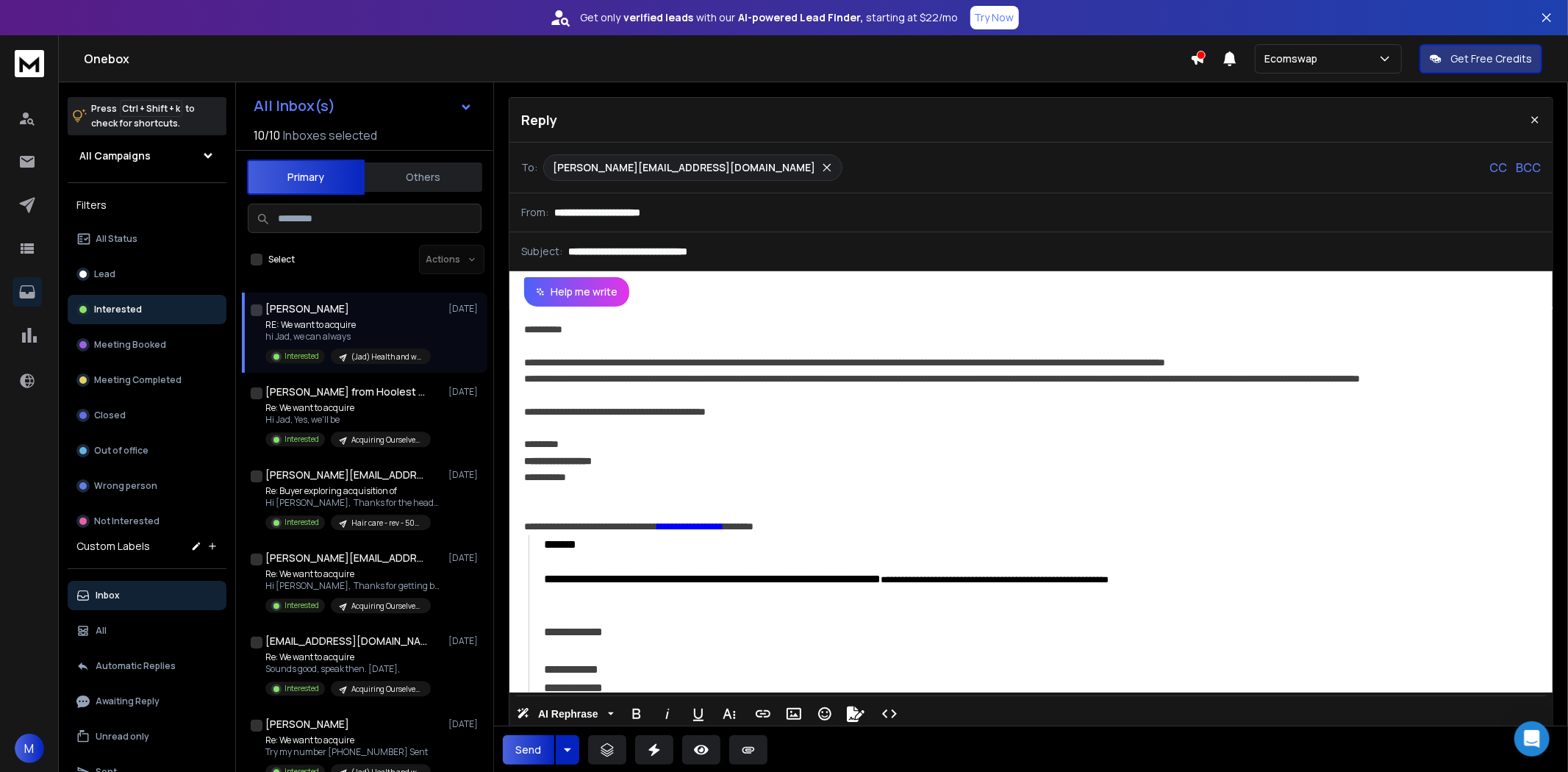
click at [1360, 354] on p "**********" at bounding box center [1022, 362] width 997 height 16
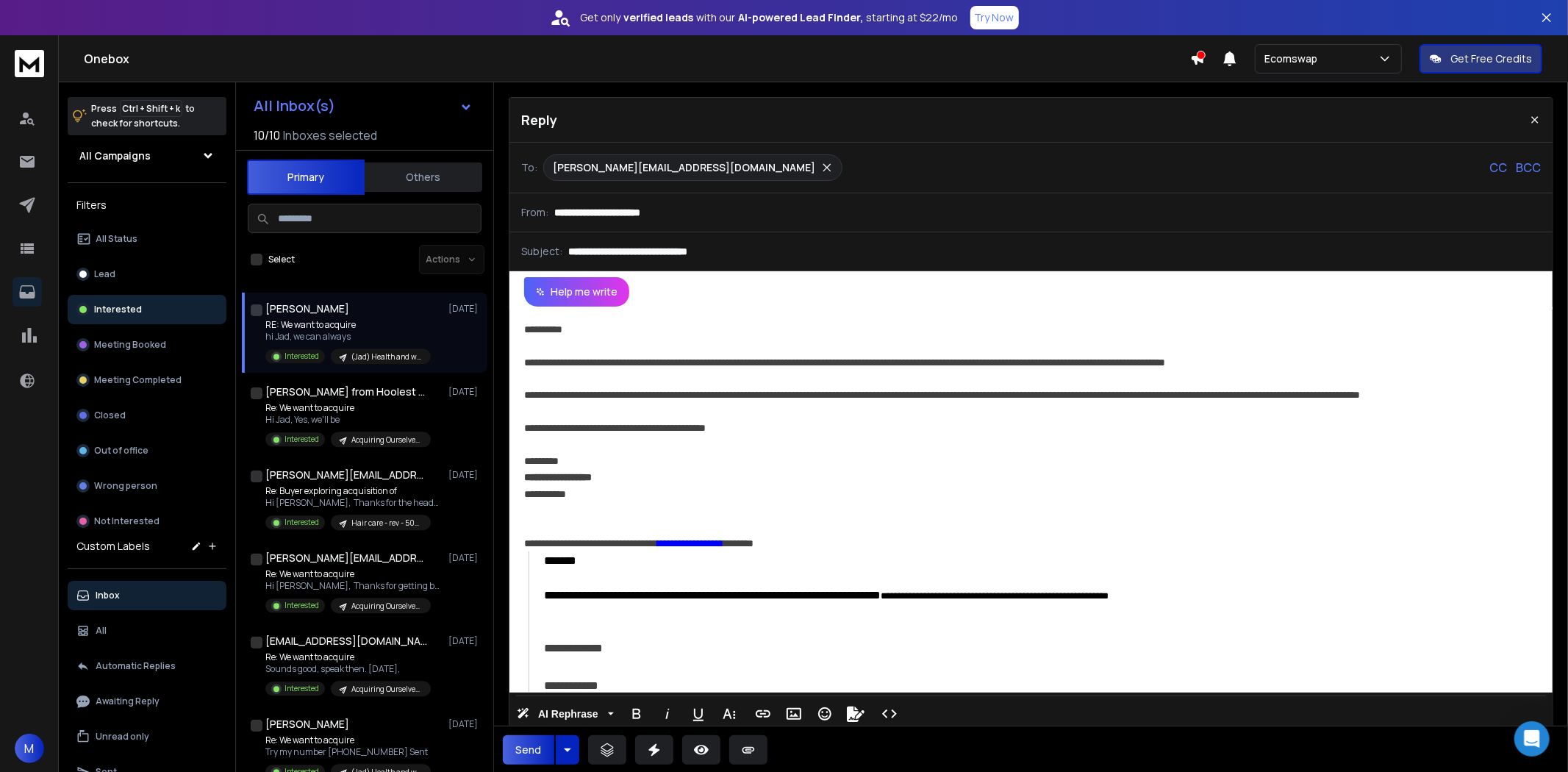
click at [527, 429] on p "**********" at bounding box center [1022, 428] width 997 height 16
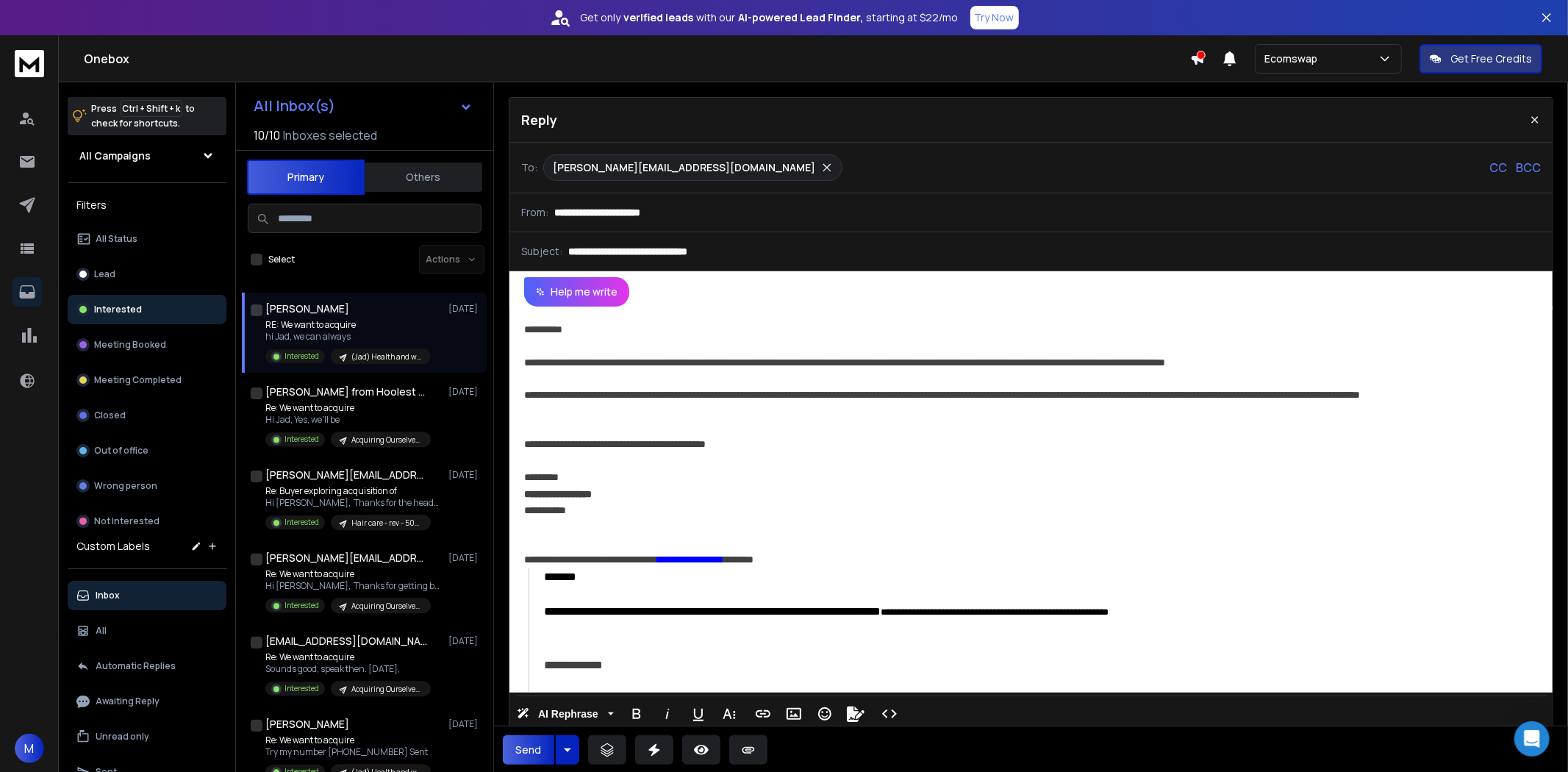
click at [532, 751] on button "Send" at bounding box center [528, 749] width 51 height 29
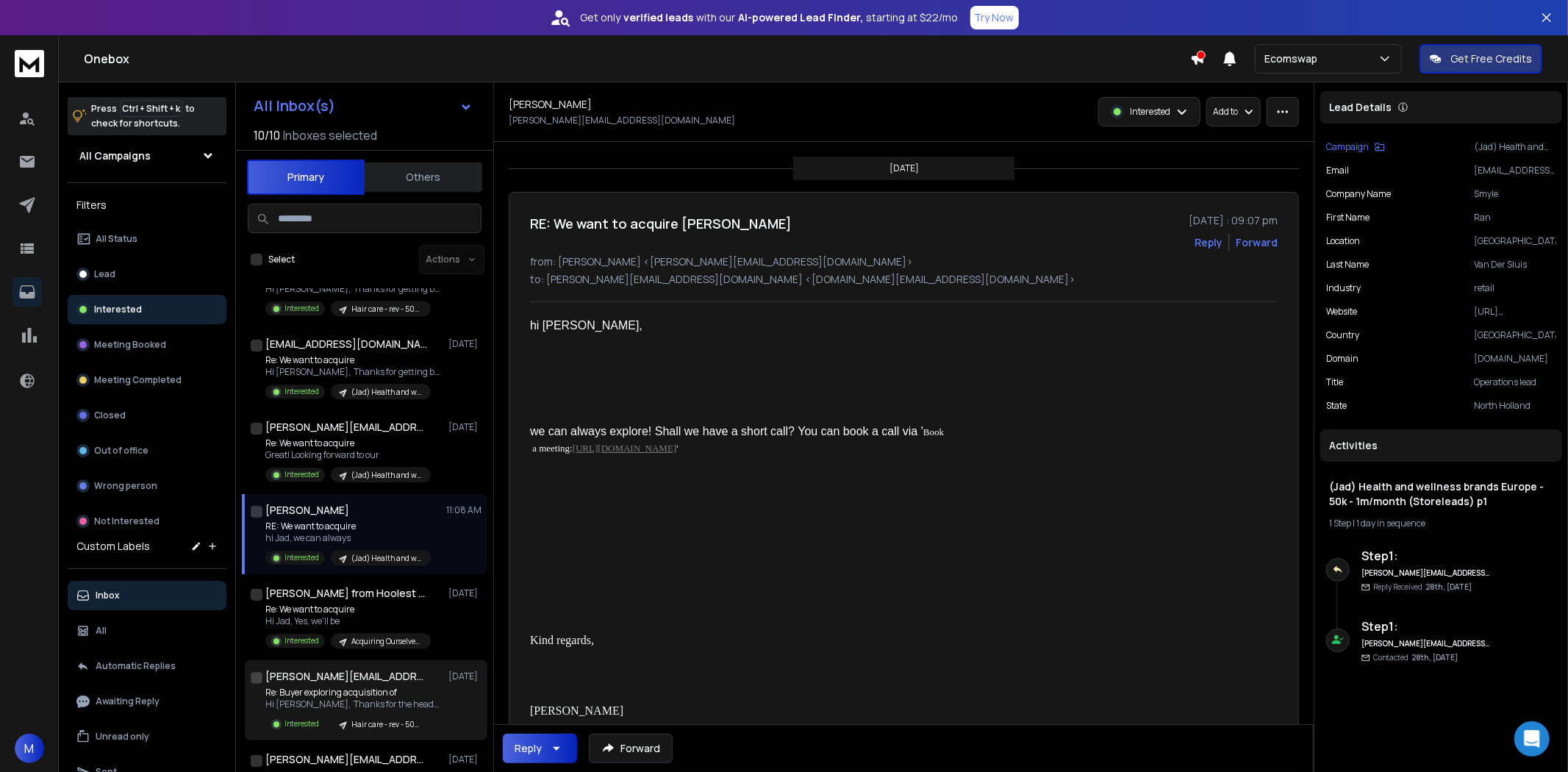
scroll to position [3326, 0]
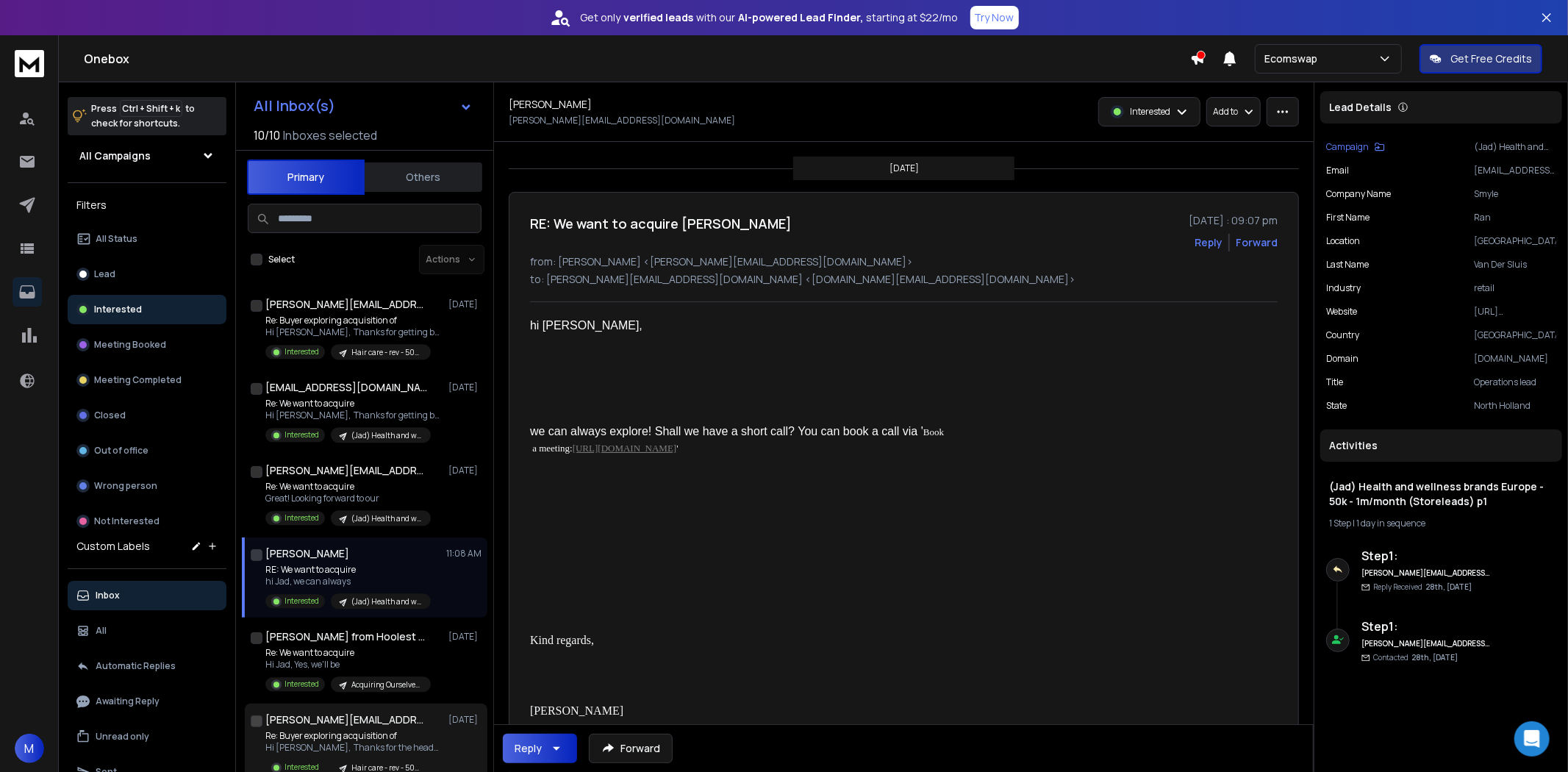
click at [384, 493] on p "Great! Looking forward to our" at bounding box center [347, 498] width 165 height 12
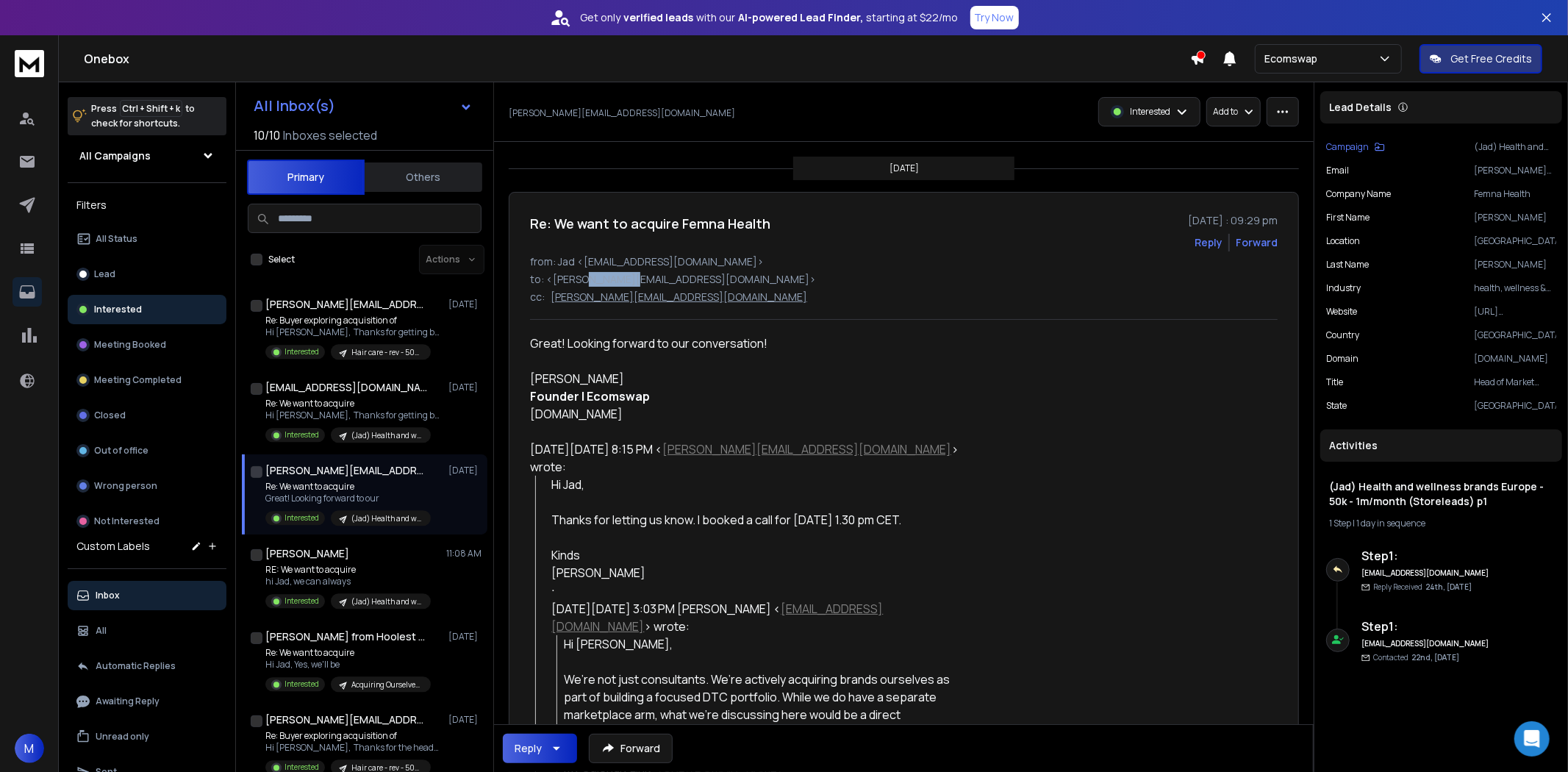
drag, startPoint x: 586, startPoint y: 278, endPoint x: 630, endPoint y: 273, distance: 44.3
click at [630, 273] on p "to: <[PERSON_NAME][EMAIL_ADDRESS][DOMAIN_NAME]>" at bounding box center [903, 279] width 748 height 15
copy p "[DOMAIN_NAME]"
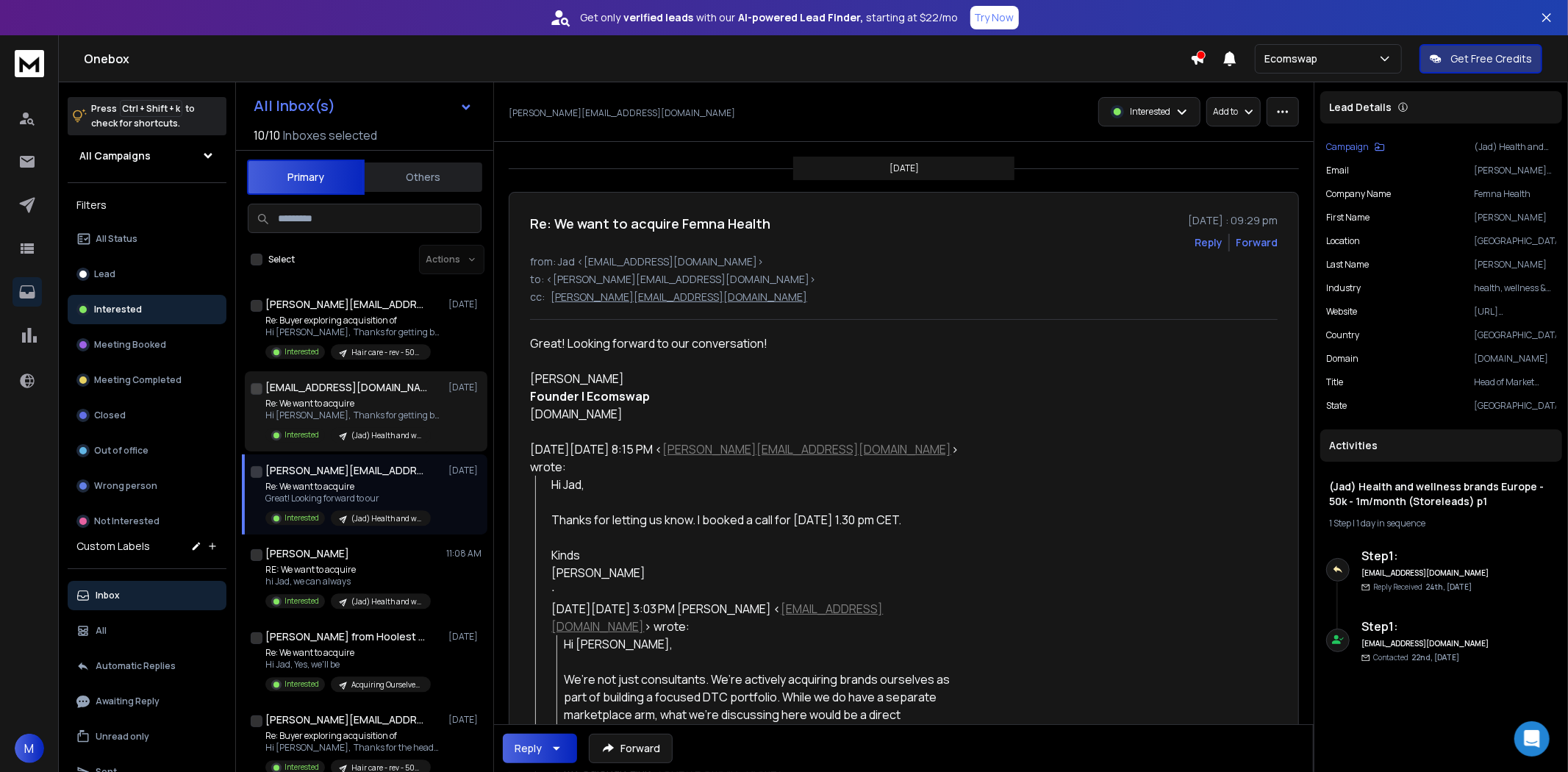
click at [376, 395] on div "[EMAIL_ADDRESS][DOMAIN_NAME] [DATE] Re: We want to acquire Hi [PERSON_NAME], Th…" at bounding box center [373, 410] width 216 height 62
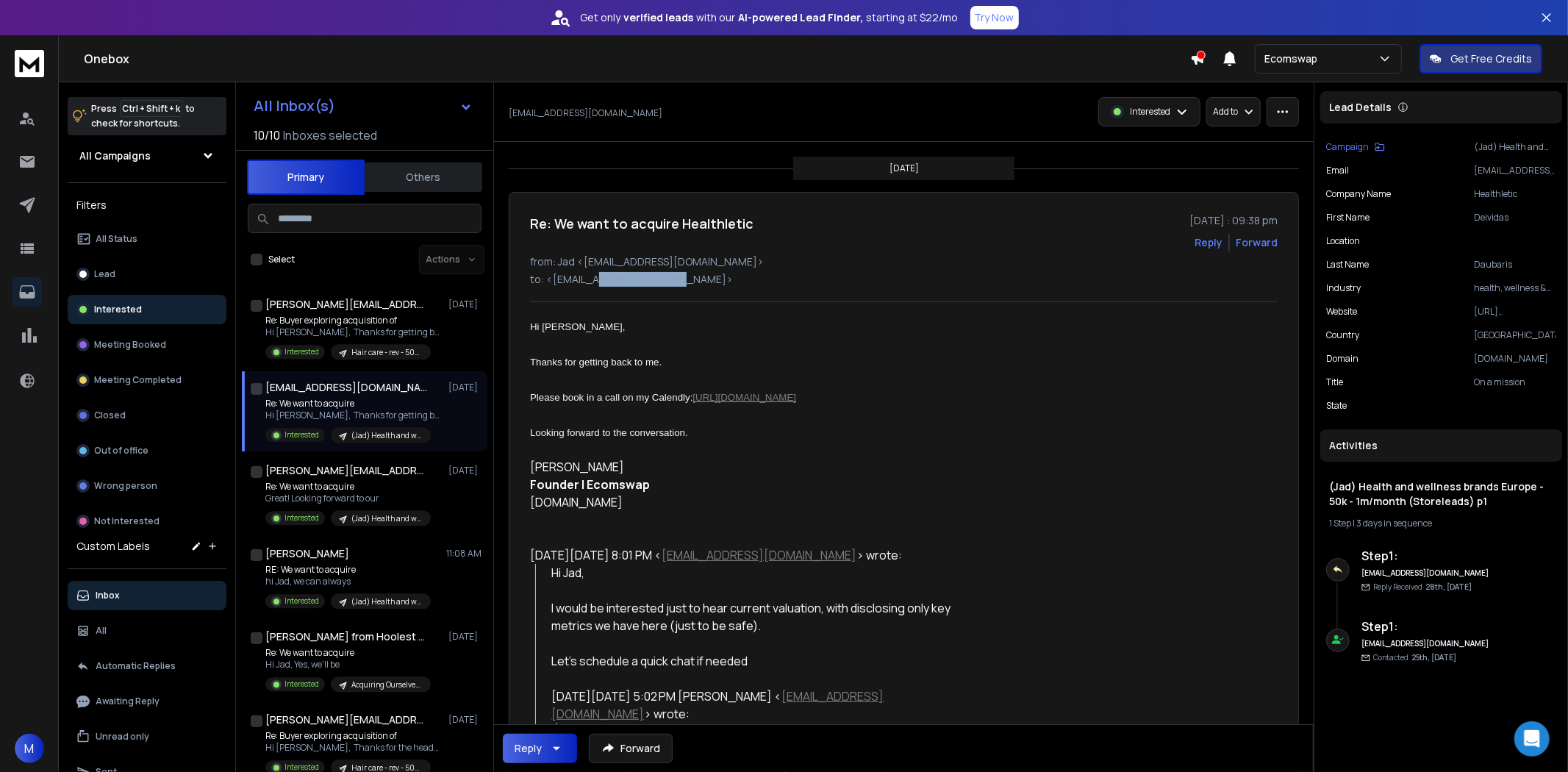
drag, startPoint x: 599, startPoint y: 279, endPoint x: 660, endPoint y: 278, distance: 61.0
click at [660, 278] on p "to: <[EMAIL_ADDRESS][DOMAIN_NAME]>" at bounding box center [903, 279] width 748 height 15
copy p "[DOMAIN_NAME]"
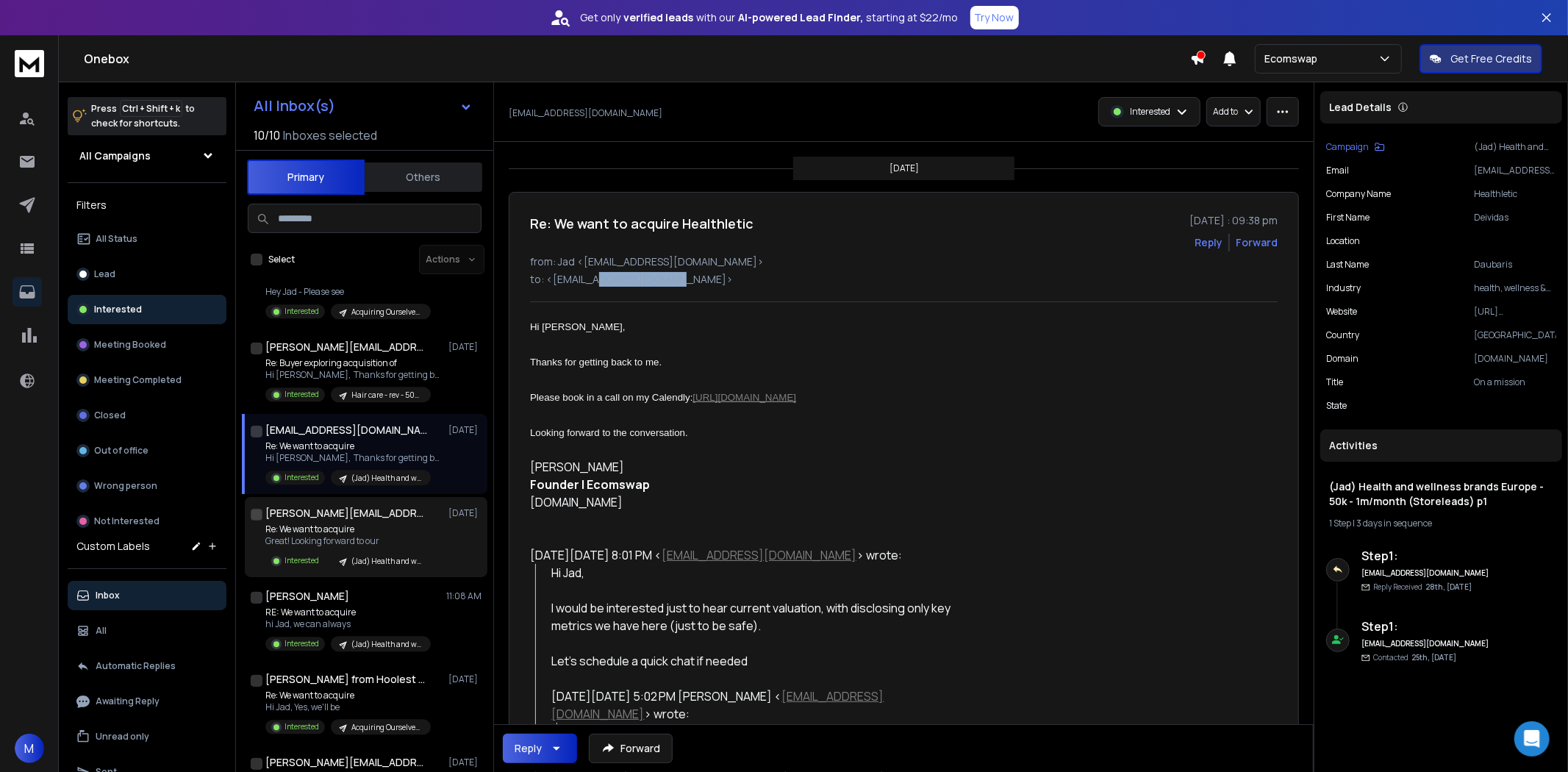
scroll to position [3244, 0]
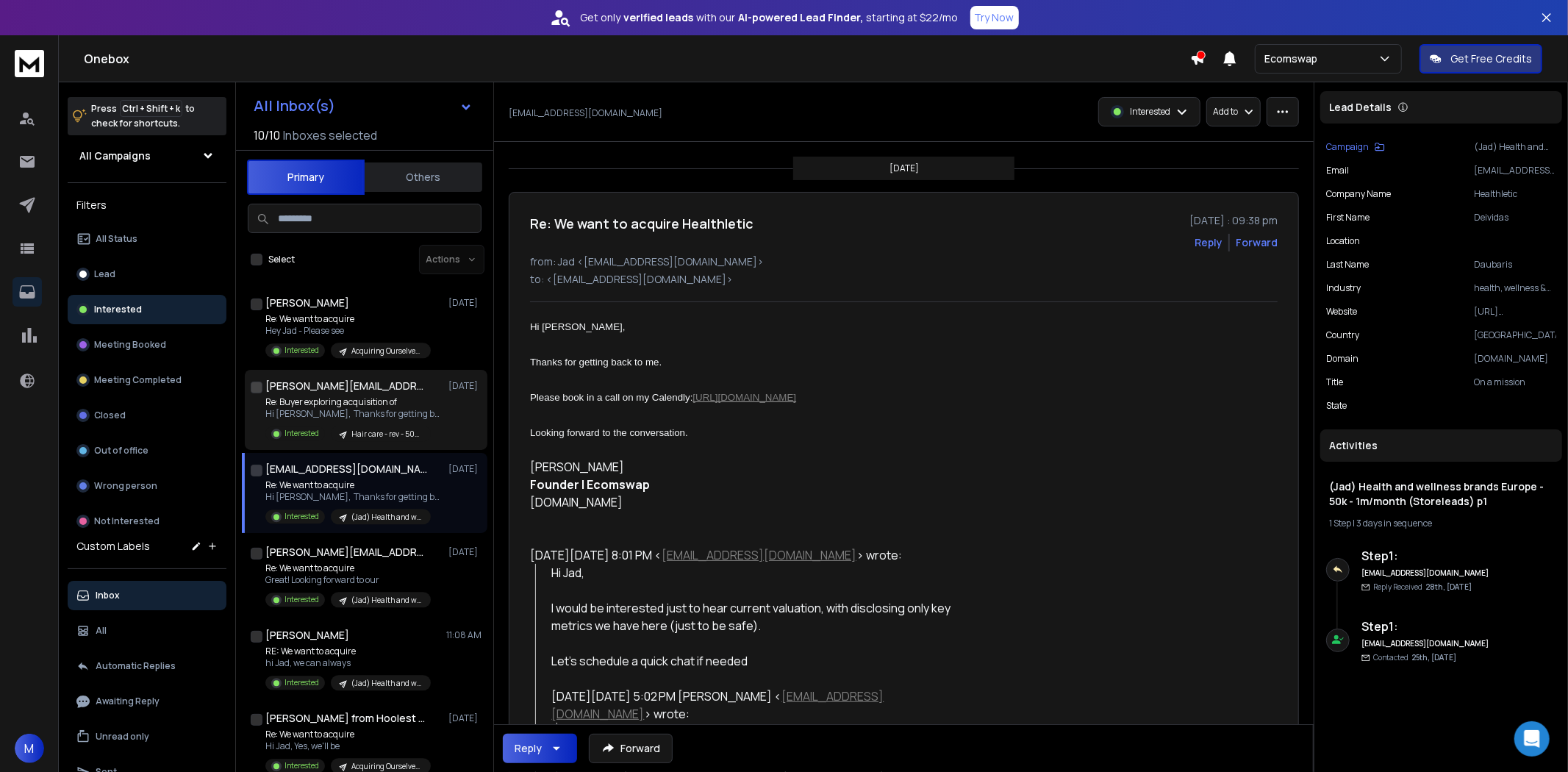
click at [387, 408] on p "Hi [PERSON_NAME], Thanks for getting back" at bounding box center [353, 414] width 176 height 12
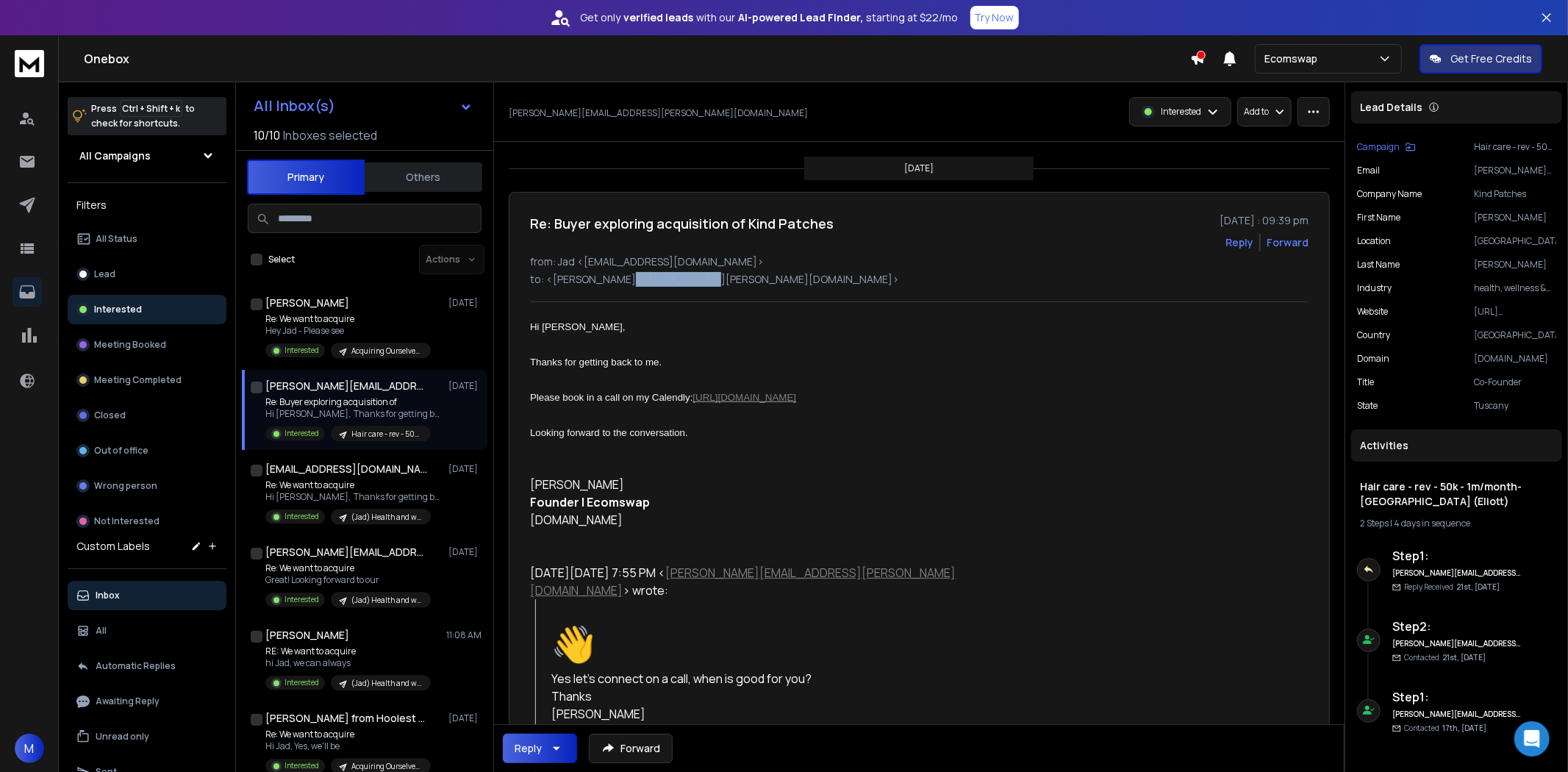
drag, startPoint x: 637, startPoint y: 279, endPoint x: 699, endPoint y: 277, distance: 62.0
click at [699, 277] on p "to: <[PERSON_NAME][EMAIL_ADDRESS][PERSON_NAME][DOMAIN_NAME]>" at bounding box center [919, 279] width 778 height 15
drag, startPoint x: 701, startPoint y: 279, endPoint x: 621, endPoint y: 283, distance: 80.1
click at [621, 283] on p "to: <[PERSON_NAME][EMAIL_ADDRESS][PERSON_NAME][DOMAIN_NAME]>" at bounding box center [919, 279] width 778 height 15
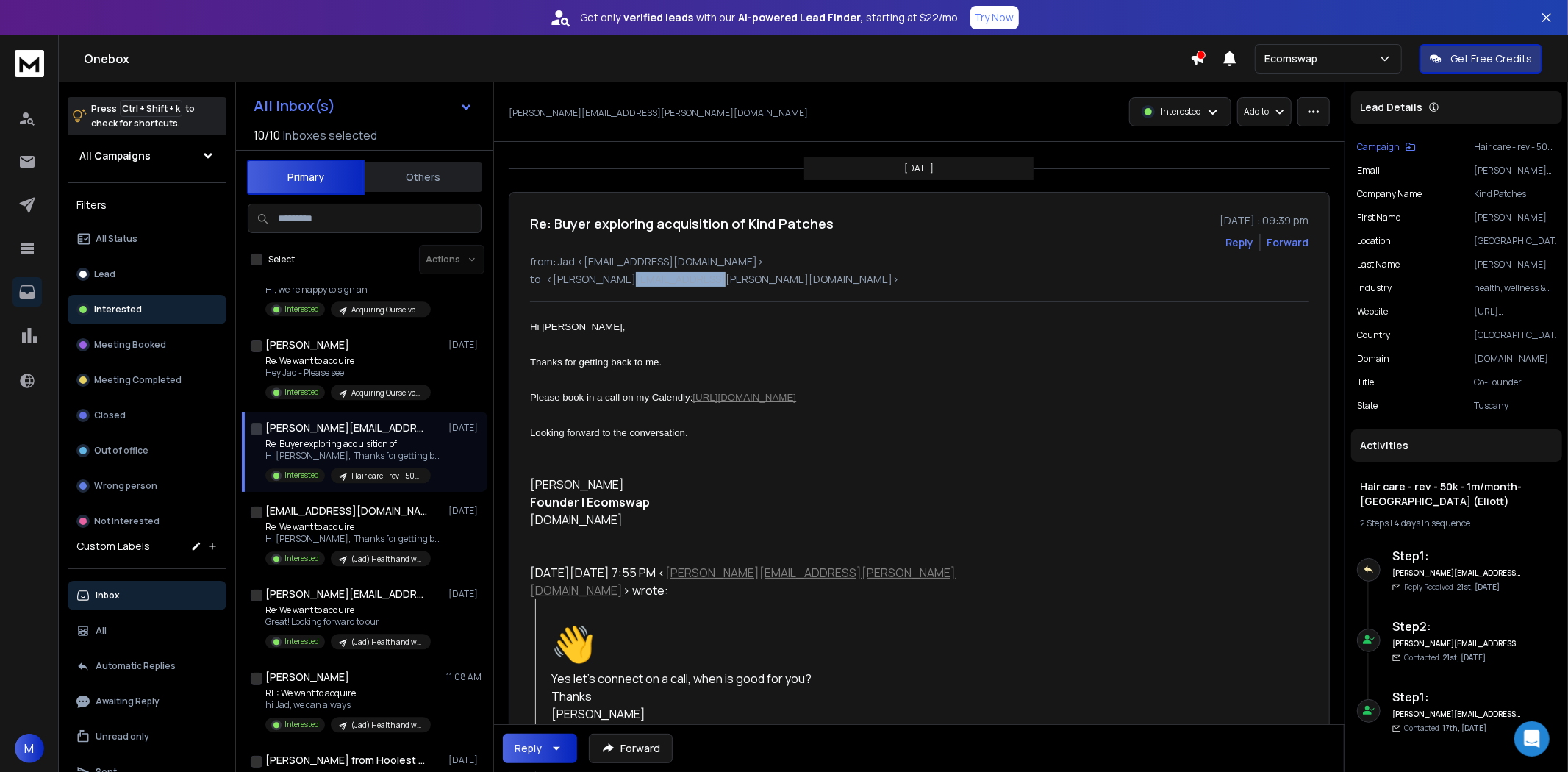
scroll to position [3162, 0]
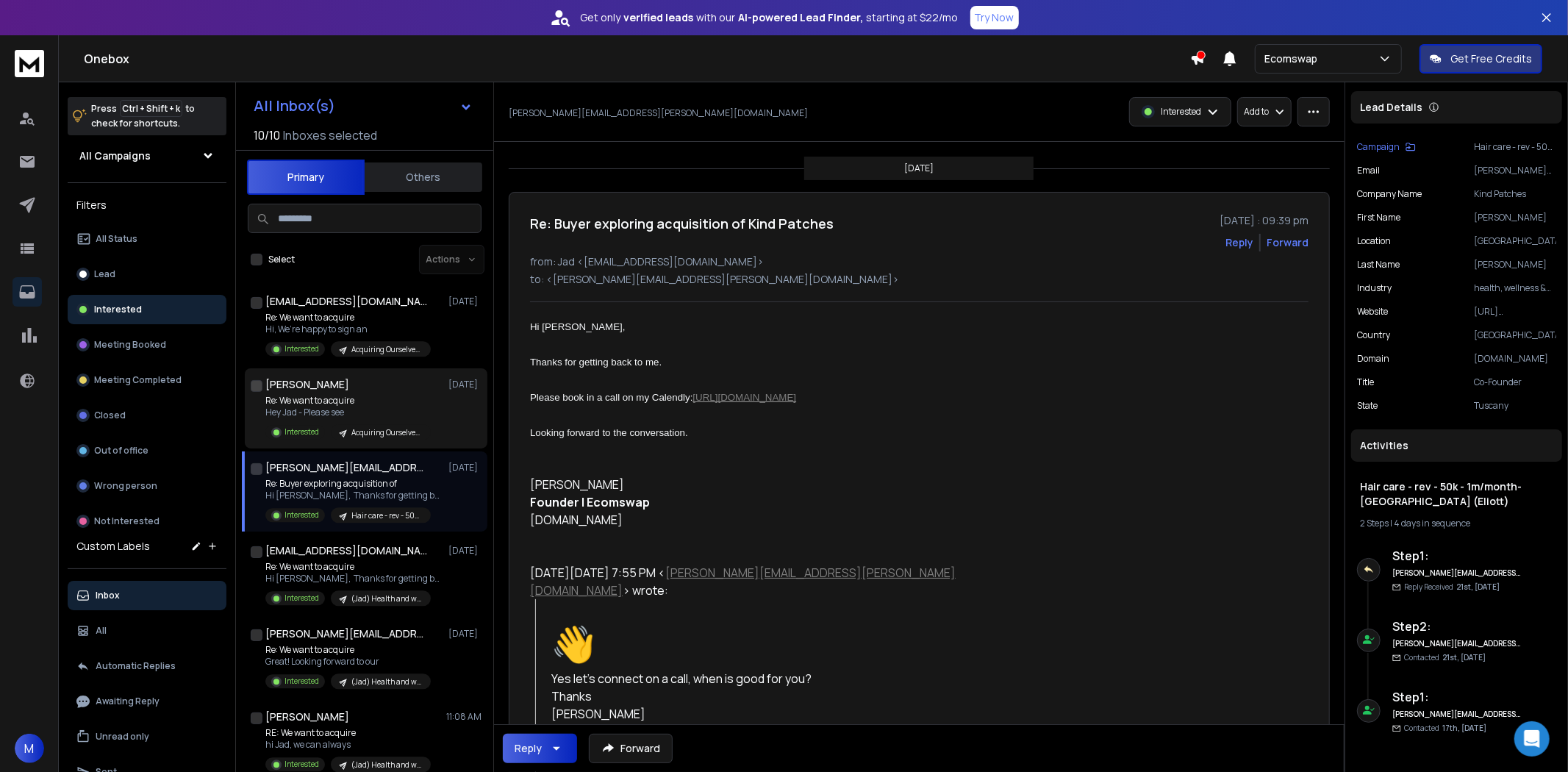
click at [379, 409] on p "Hey Jad - Please see" at bounding box center [347, 412] width 165 height 12
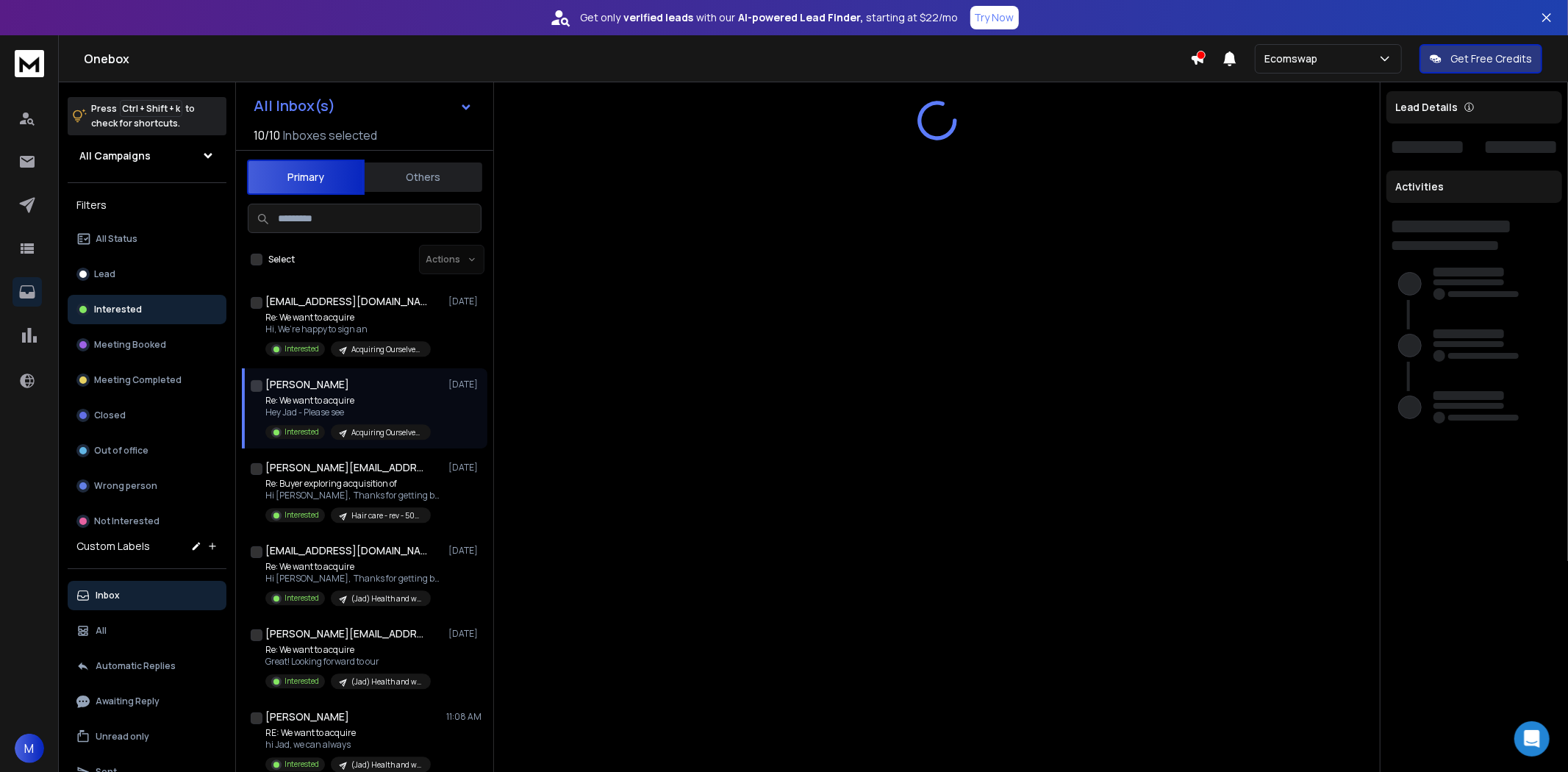
scroll to position [3081, 0]
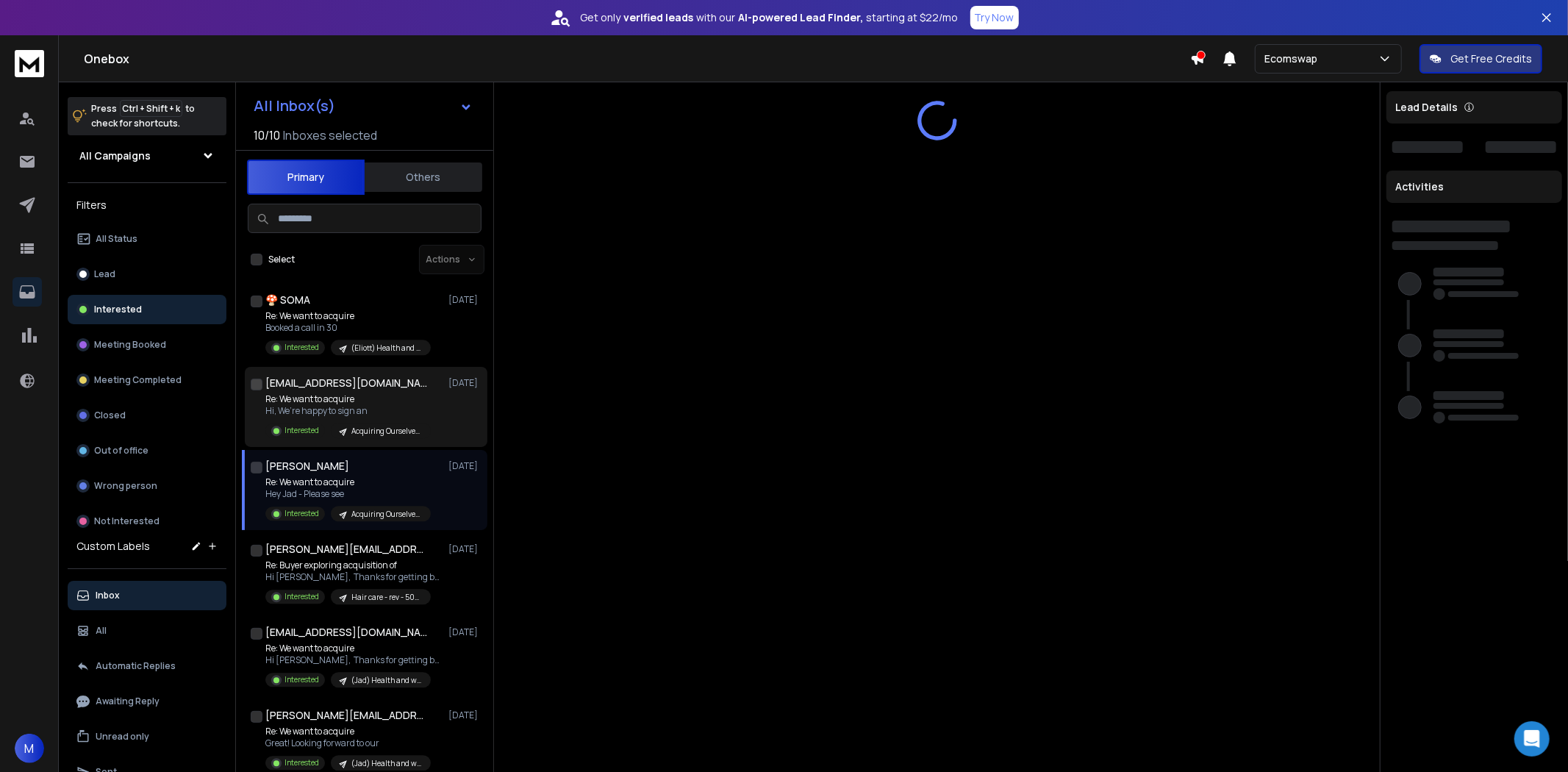
click at [366, 400] on p "Re: We want to acquire" at bounding box center [347, 399] width 165 height 12
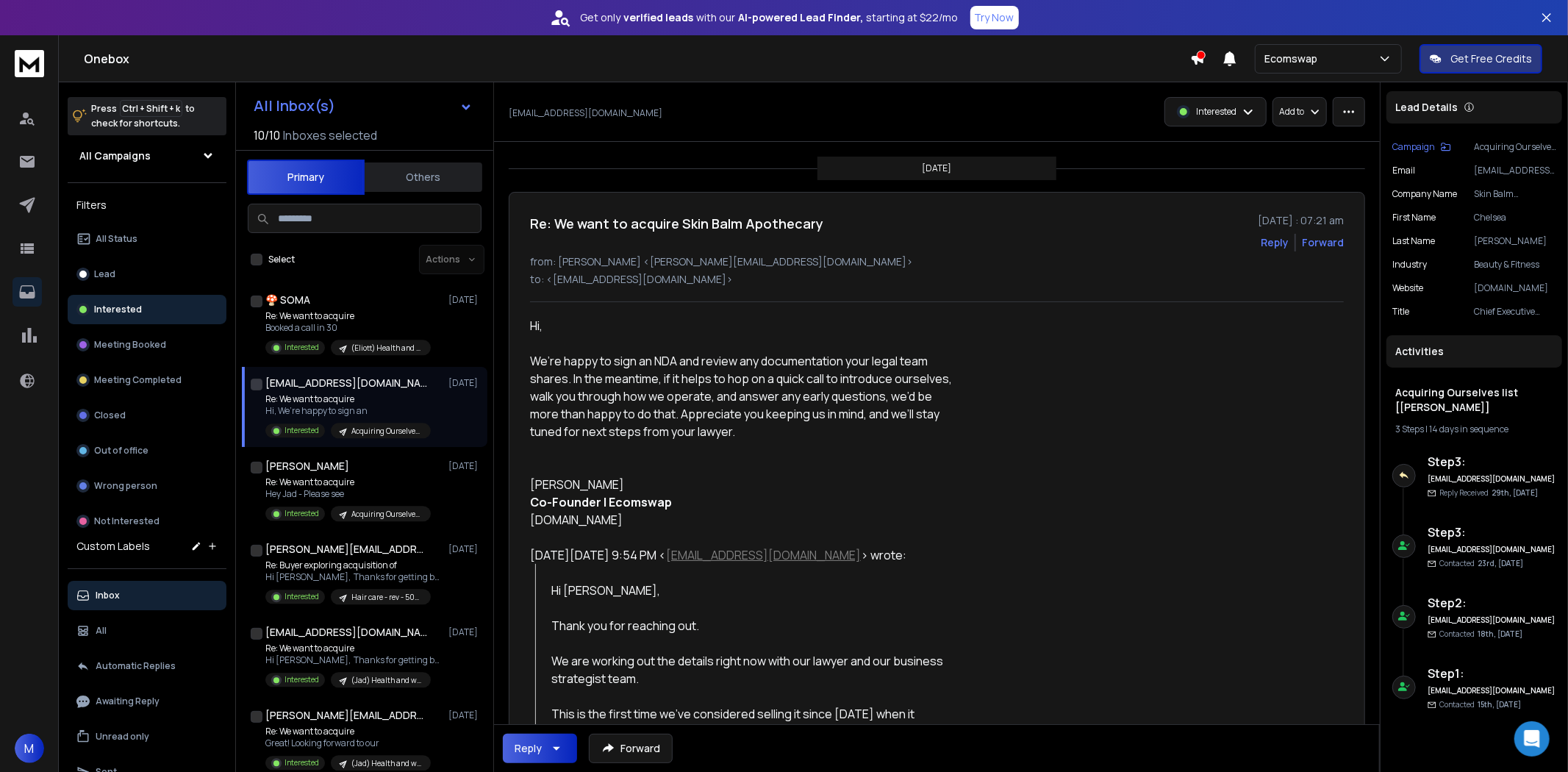
drag, startPoint x: 598, startPoint y: 278, endPoint x: 713, endPoint y: 282, distance: 115.1
click at [713, 282] on p "to: <[EMAIL_ADDRESS][DOMAIN_NAME]>" at bounding box center [936, 279] width 814 height 15
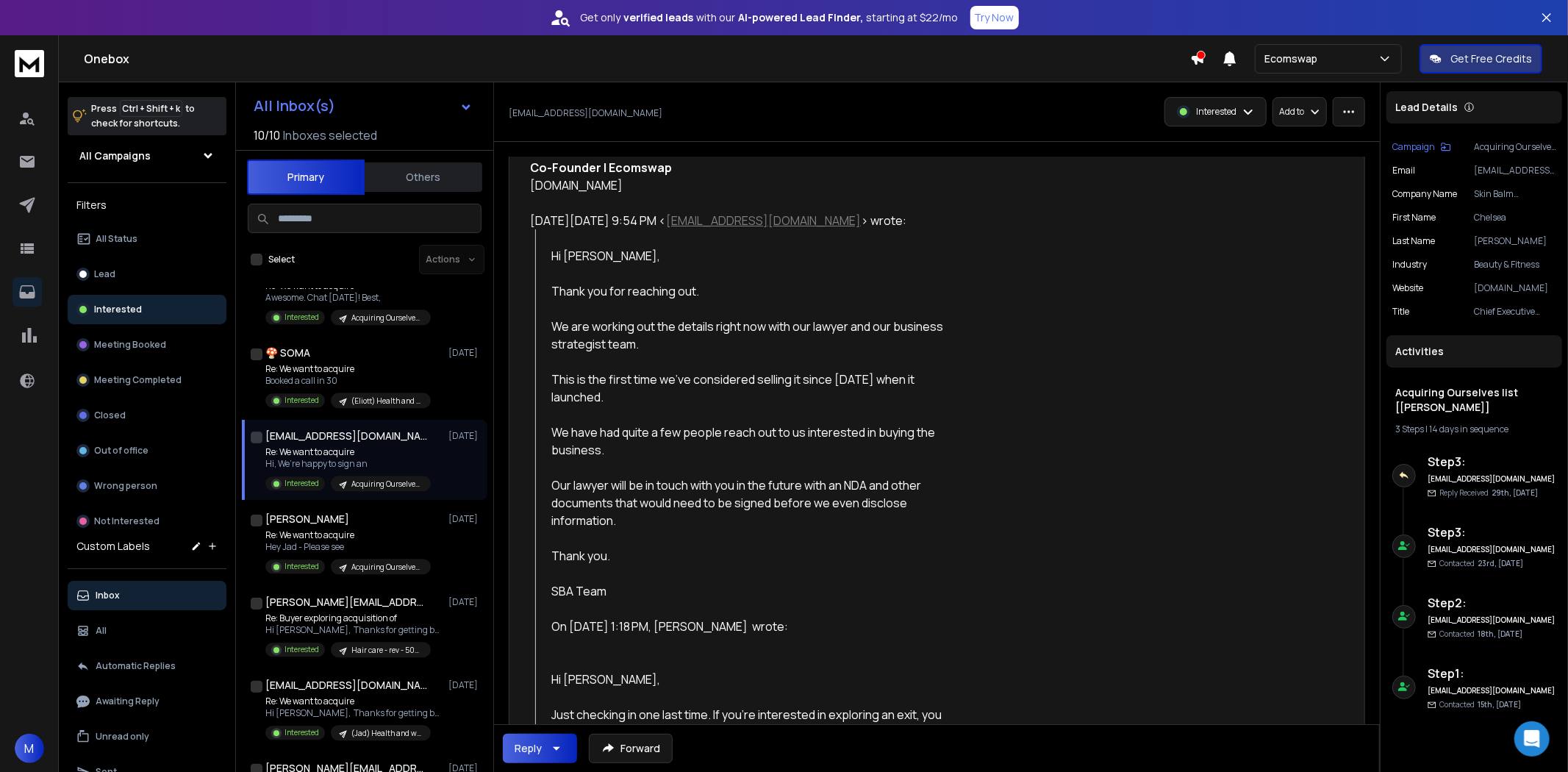
scroll to position [3000, 0]
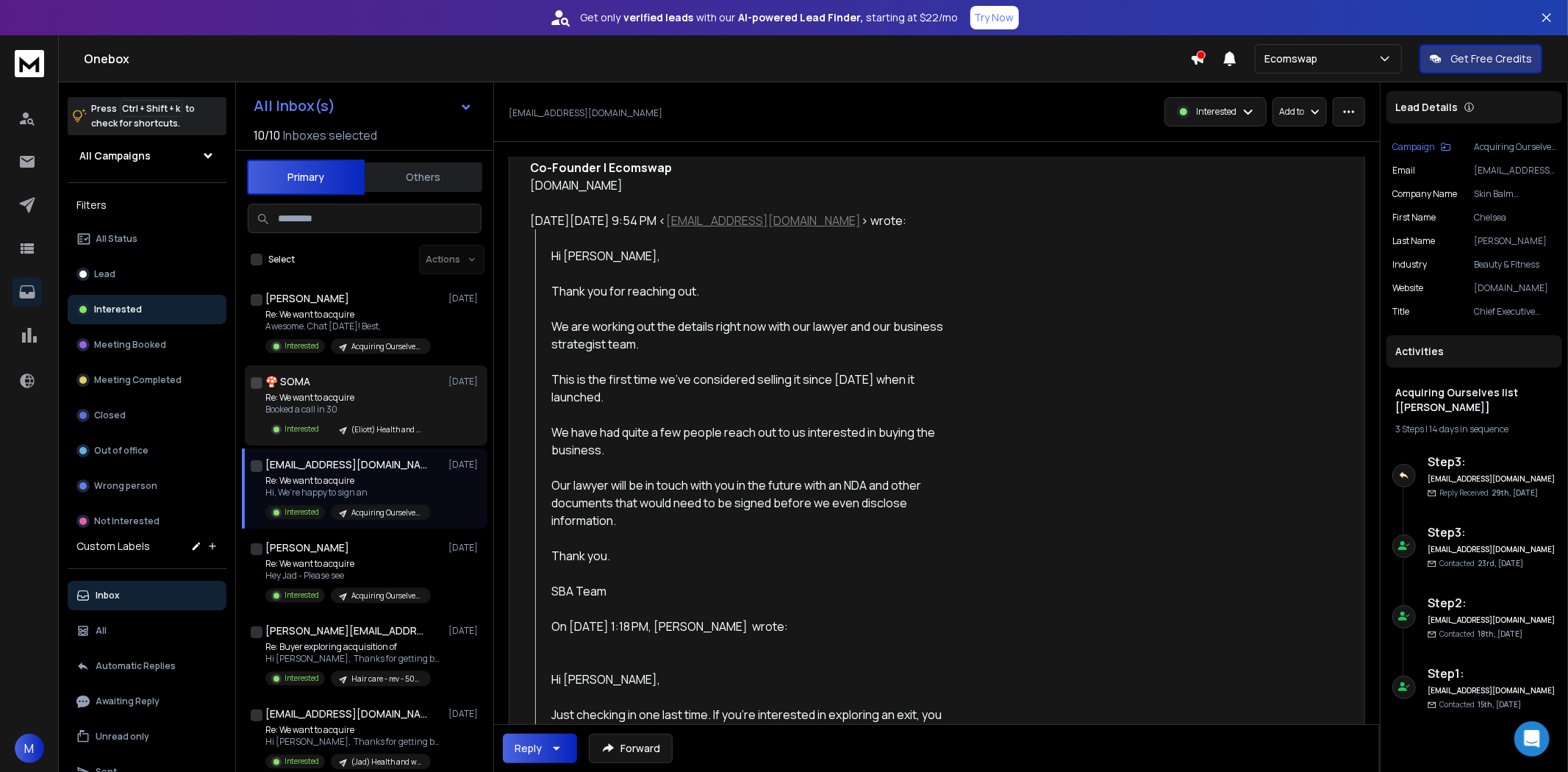
click at [312, 407] on p "Booked a call in 30" at bounding box center [347, 409] width 165 height 12
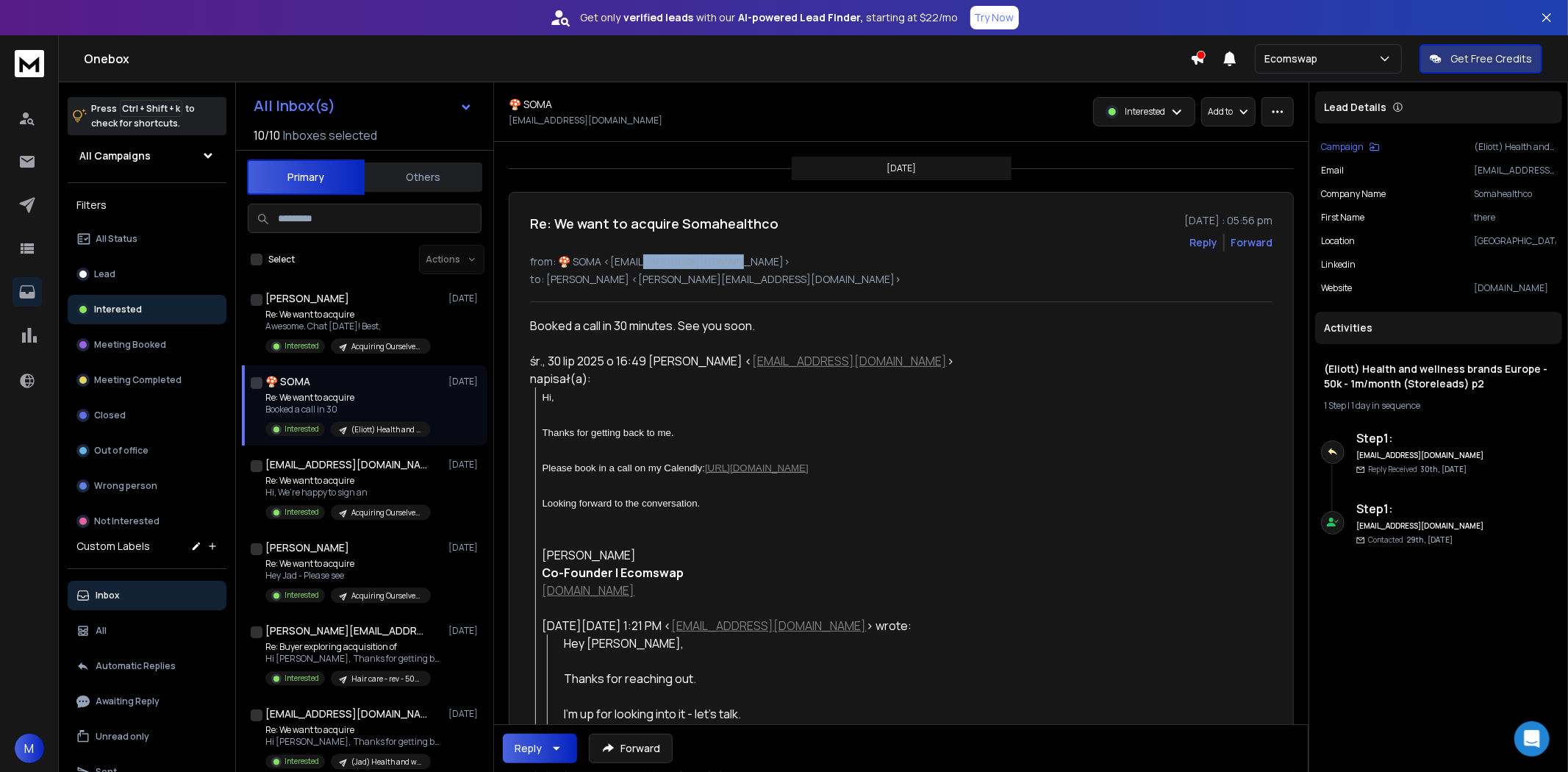
drag, startPoint x: 645, startPoint y: 258, endPoint x: 731, endPoint y: 262, distance: 86.1
click at [731, 262] on p "from: 🍄 SOMA <[EMAIL_ADDRESS][DOMAIN_NAME]>" at bounding box center [901, 261] width 742 height 15
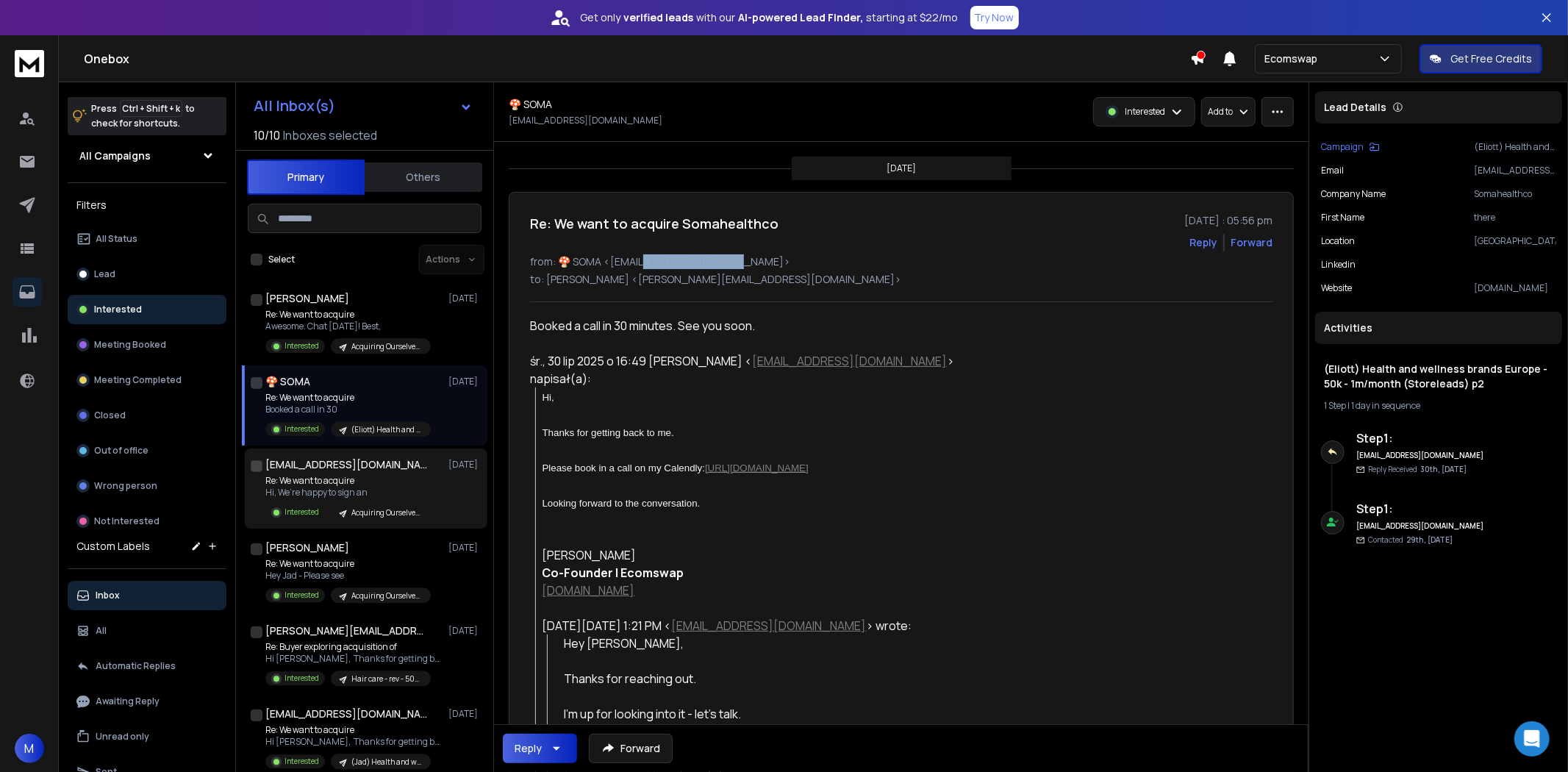
scroll to position [2917, 0]
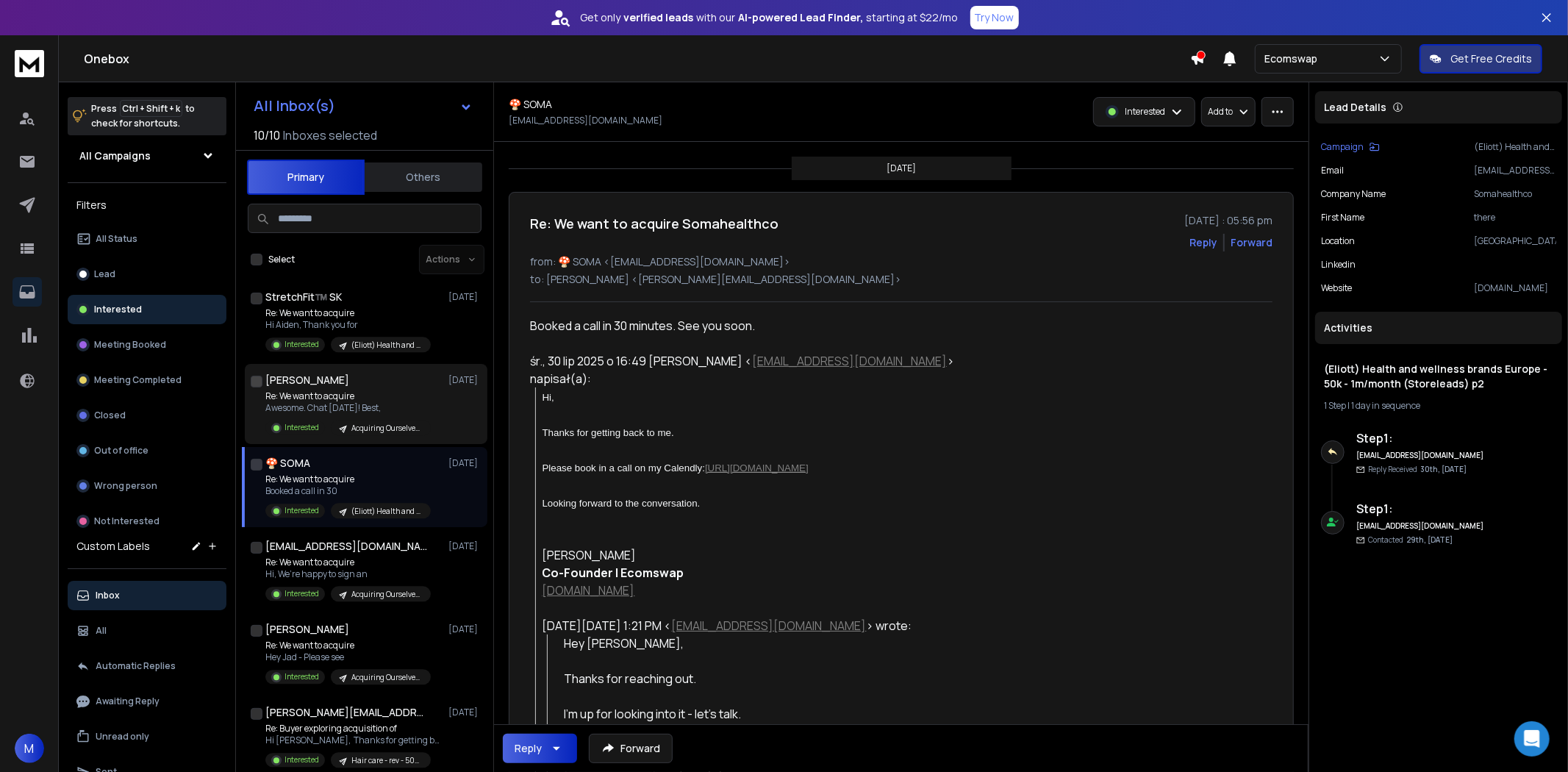
click at [377, 410] on p "Awesome. Chat [DATE]! Best," at bounding box center [347, 407] width 165 height 12
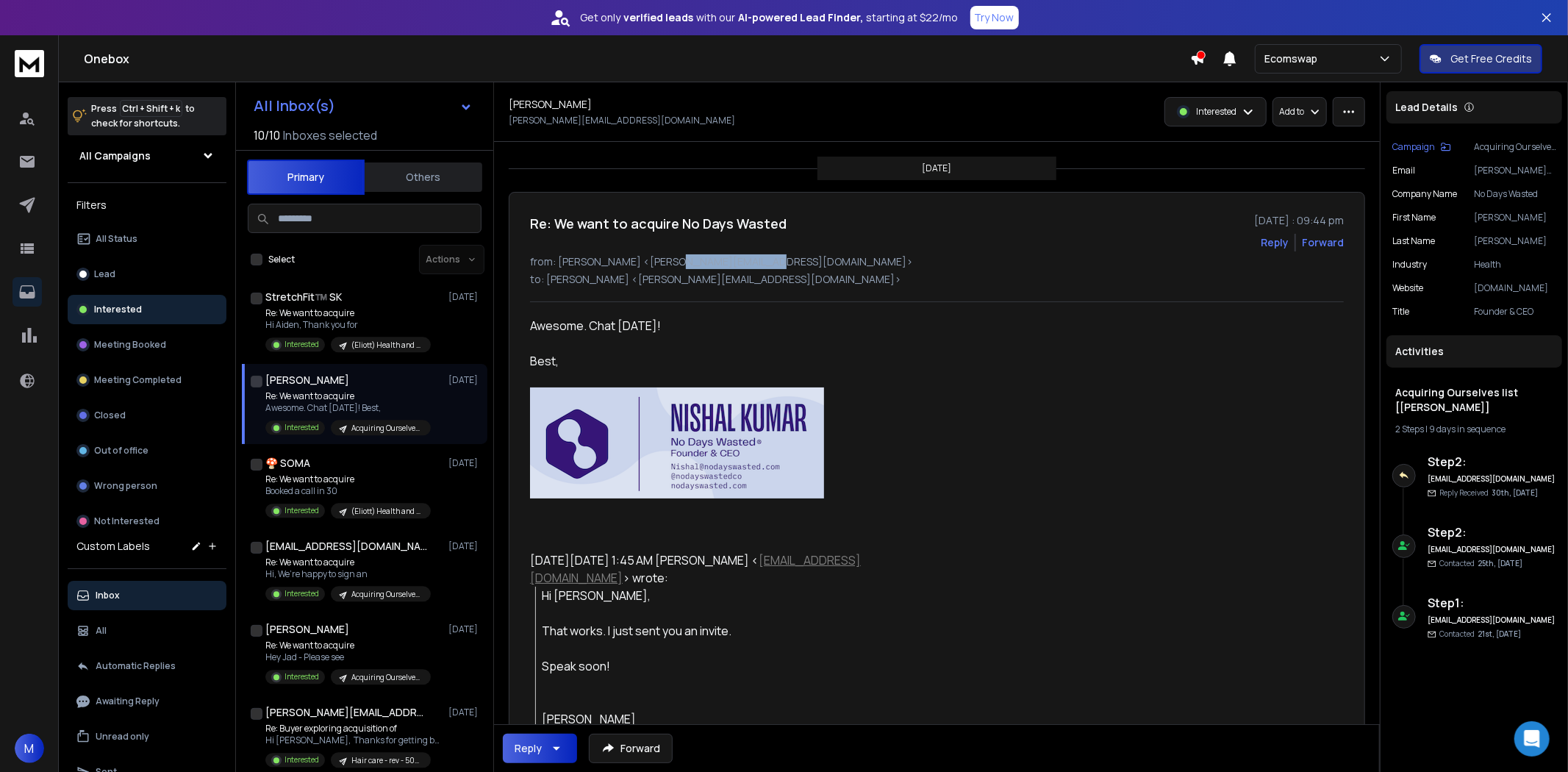
drag, startPoint x: 664, startPoint y: 261, endPoint x: 848, endPoint y: 385, distance: 221.9
click at [752, 269] on div "Re: We want to acquire No Days Wasted [DATE] : 09:44 pm Reply Forward from: [PE…" at bounding box center [936, 249] width 814 height 73
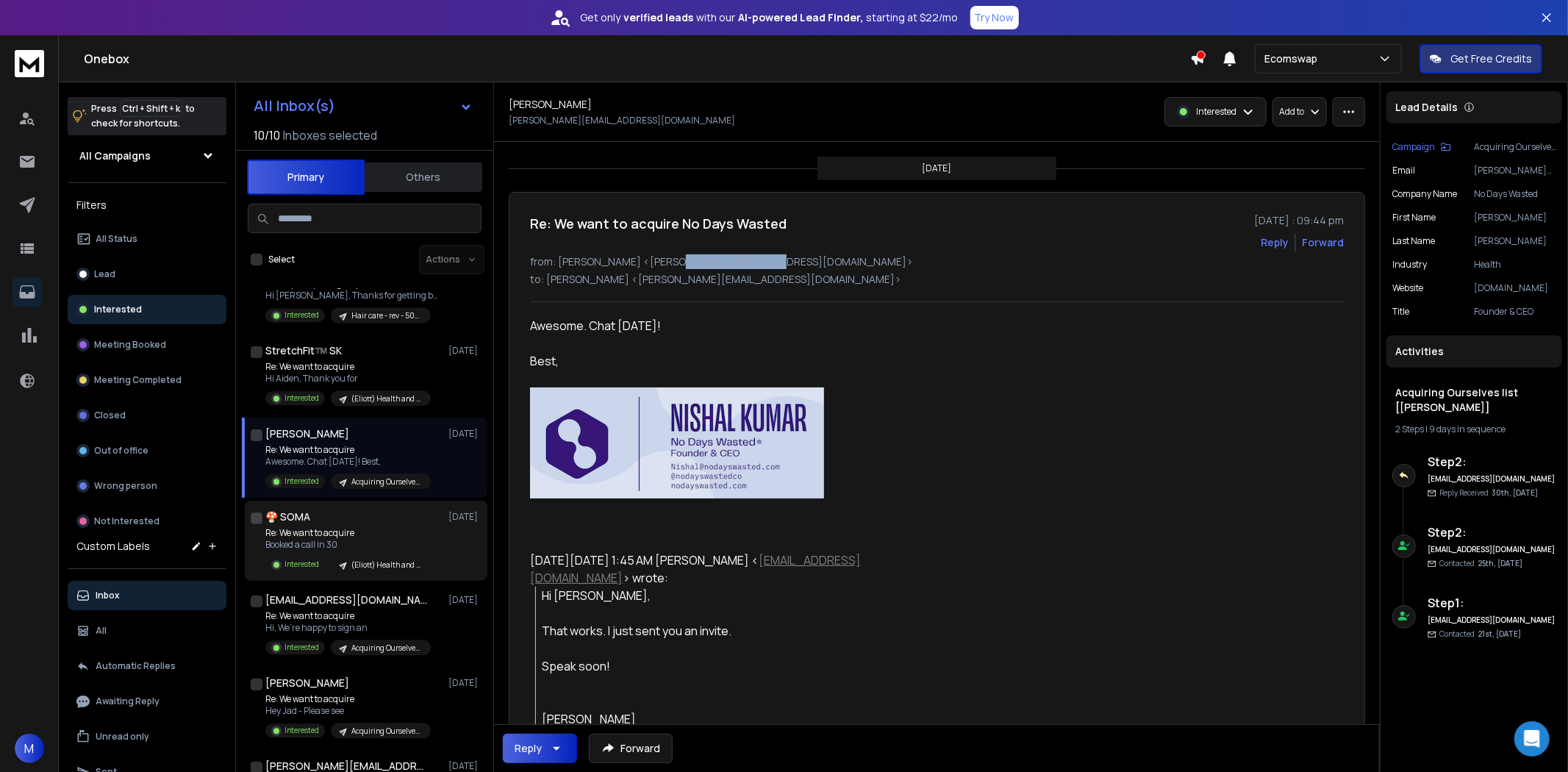
scroll to position [2835, 0]
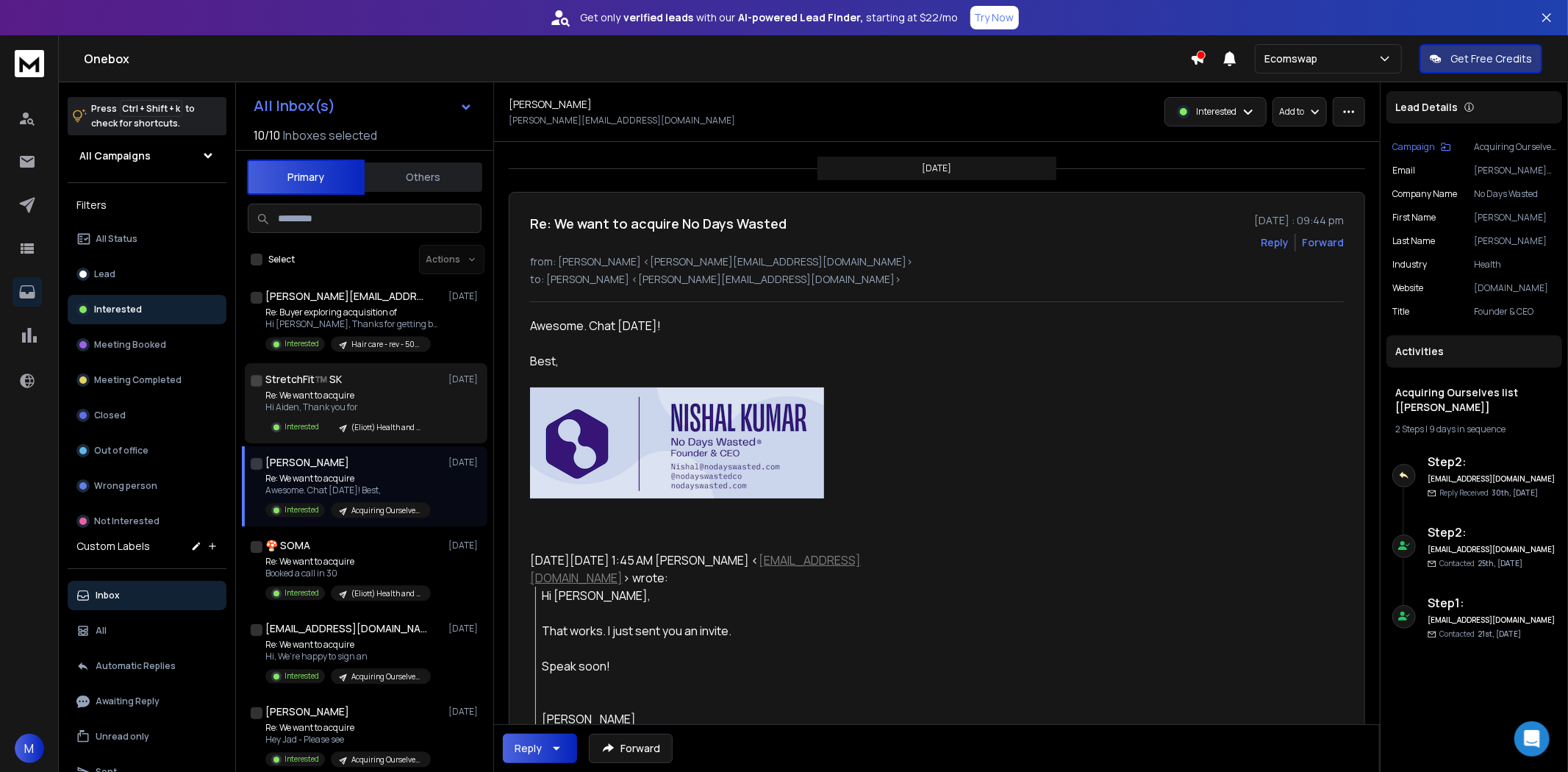
click at [376, 403] on p "Hi Aiden, Thank you for" at bounding box center [347, 407] width 165 height 12
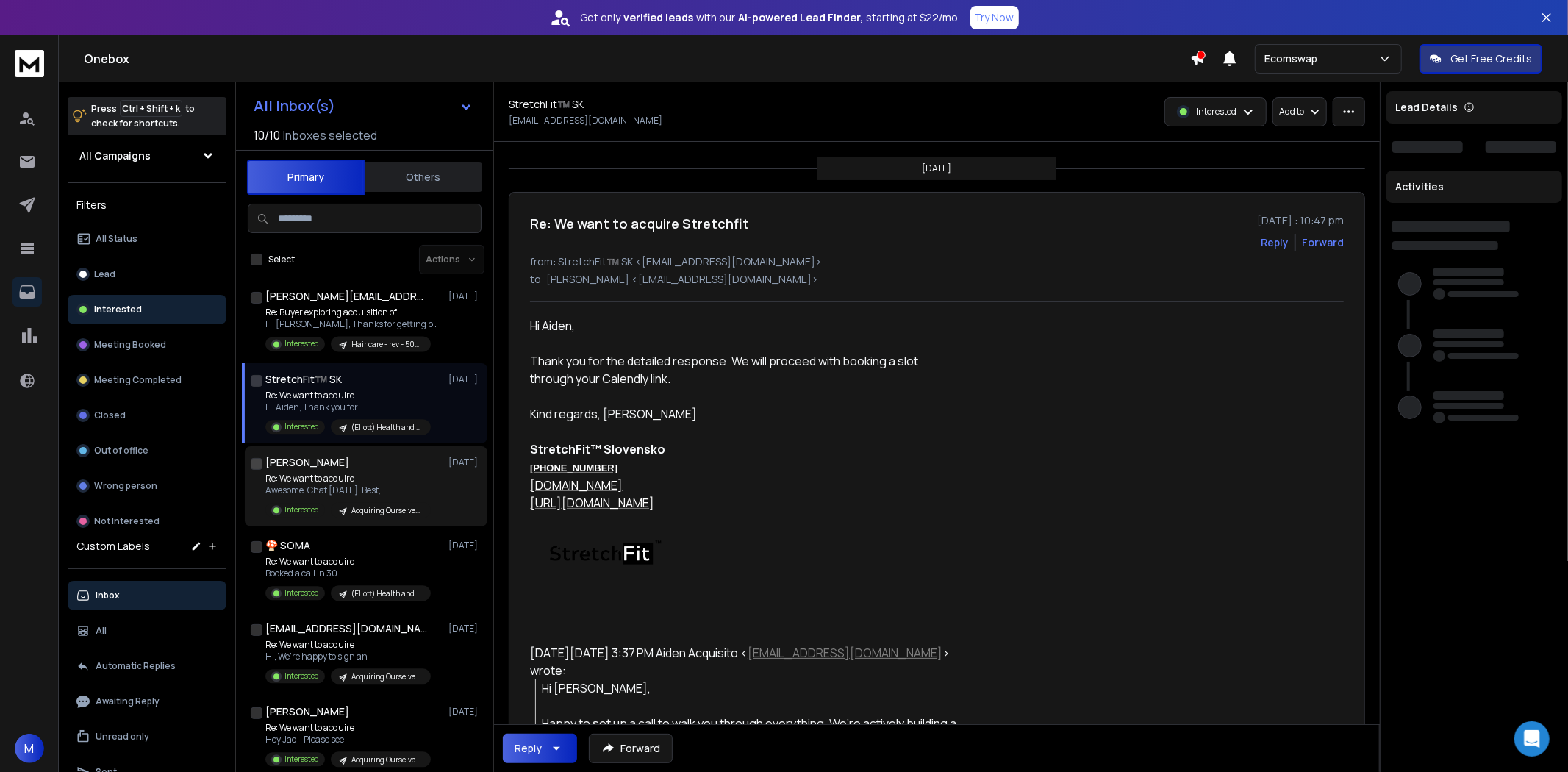
scroll to position [2754, 0]
